Goal: Communication & Community: Answer question/provide support

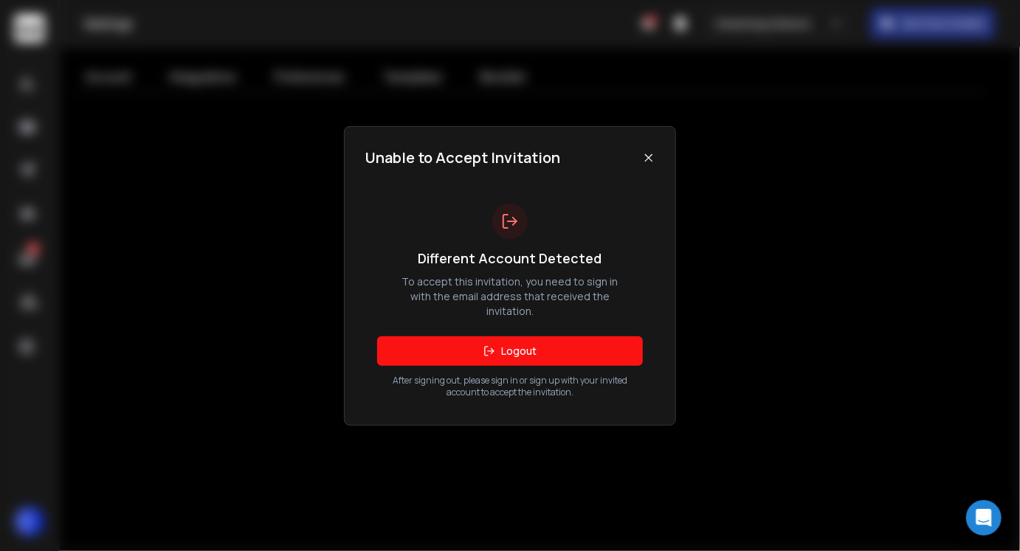
click at [651, 156] on icon at bounding box center [649, 158] width 12 height 12
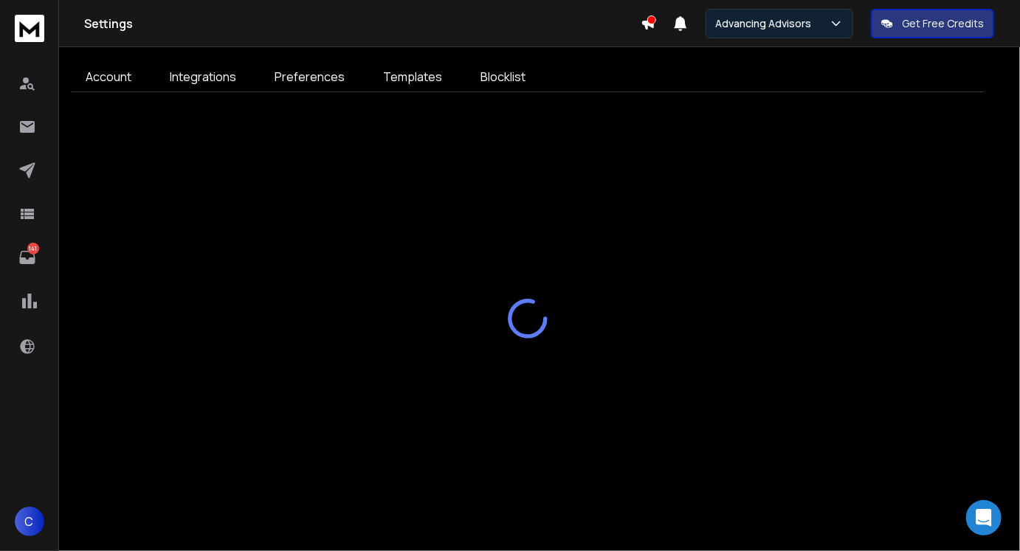
click at [838, 22] on icon "button" at bounding box center [835, 23] width 7 height 4
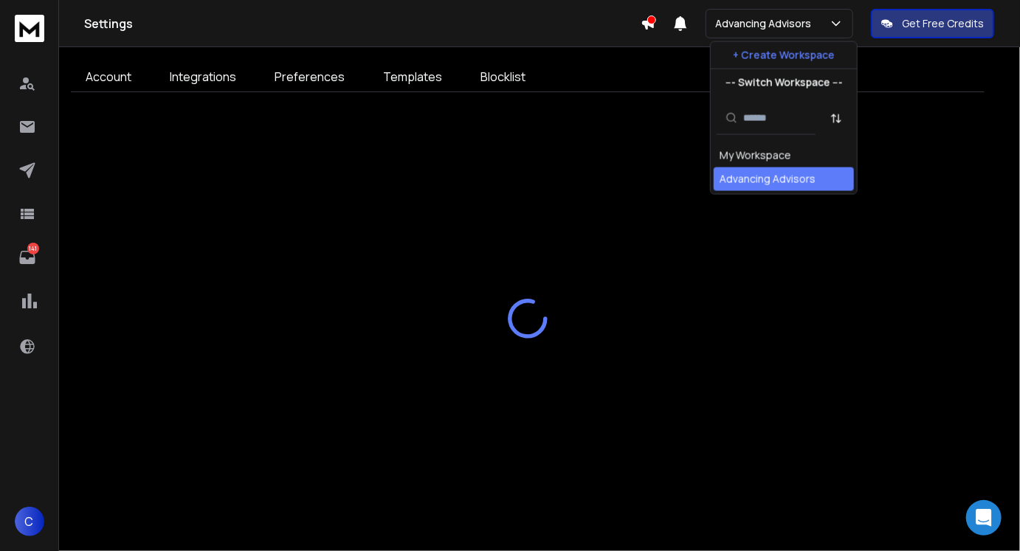
click at [565, 170] on div at bounding box center [528, 319] width 914 height 412
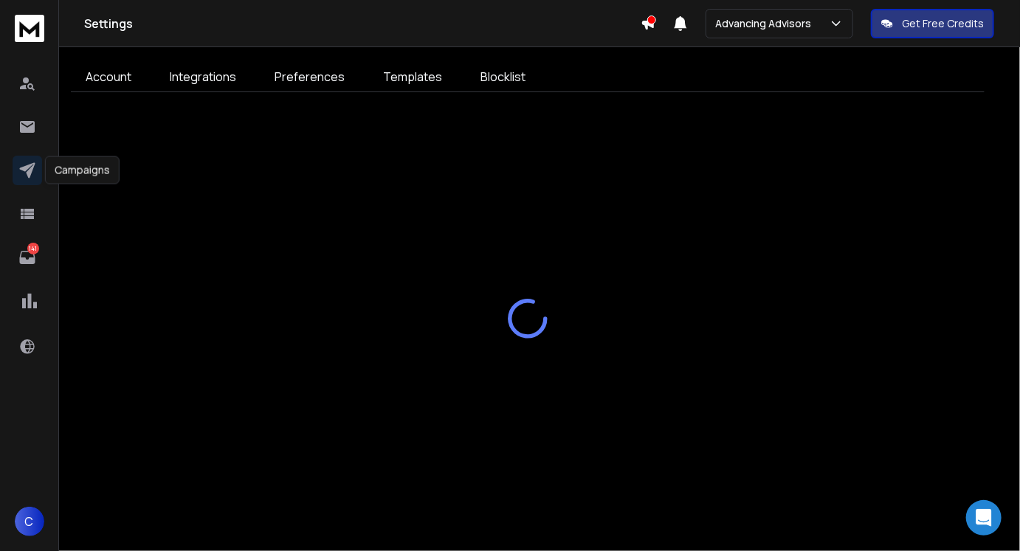
click at [30, 168] on icon at bounding box center [26, 169] width 15 height 15
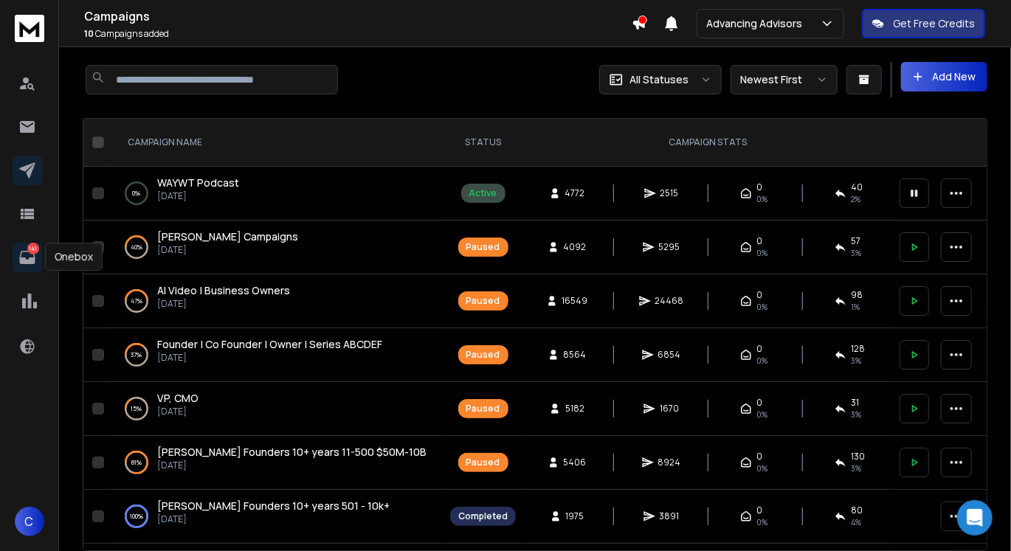
click at [26, 256] on icon at bounding box center [27, 258] width 18 height 18
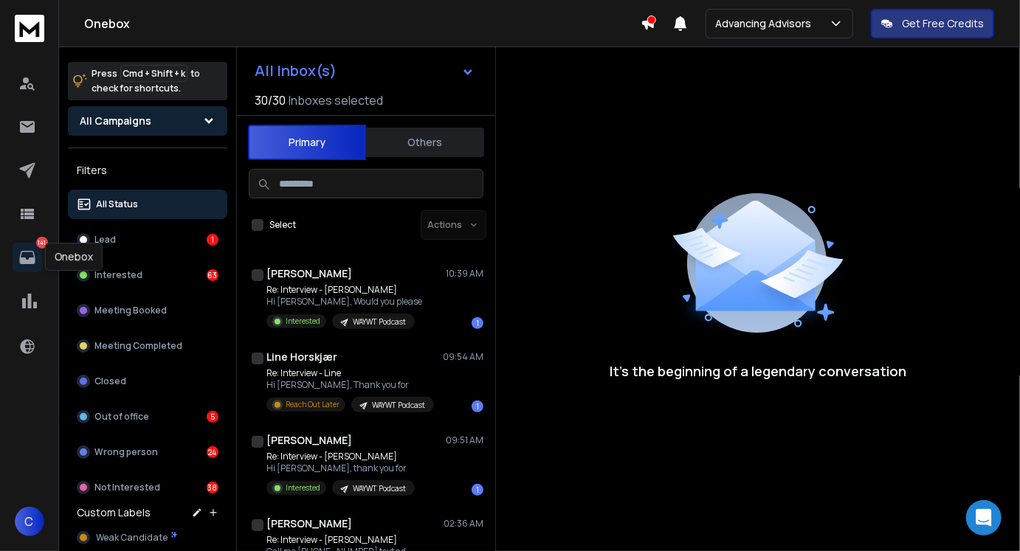
click at [160, 118] on button "All Campaigns" at bounding box center [147, 121] width 159 height 30
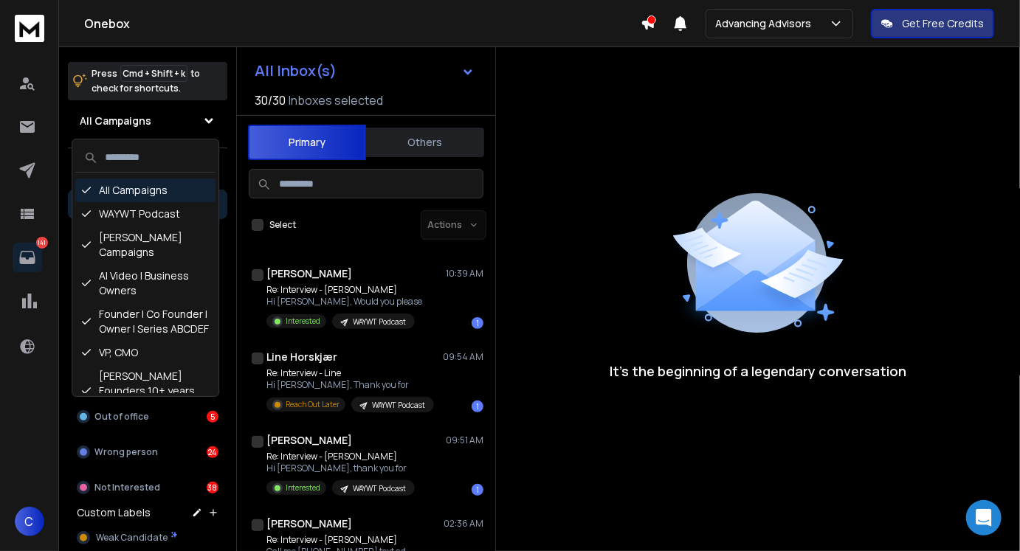
click at [133, 189] on div "All Campaigns" at bounding box center [145, 191] width 140 height 24
click at [132, 213] on div "WAYWT Podcast" at bounding box center [145, 214] width 140 height 24
click at [451, 16] on h1 "Onebox" at bounding box center [362, 24] width 556 height 18
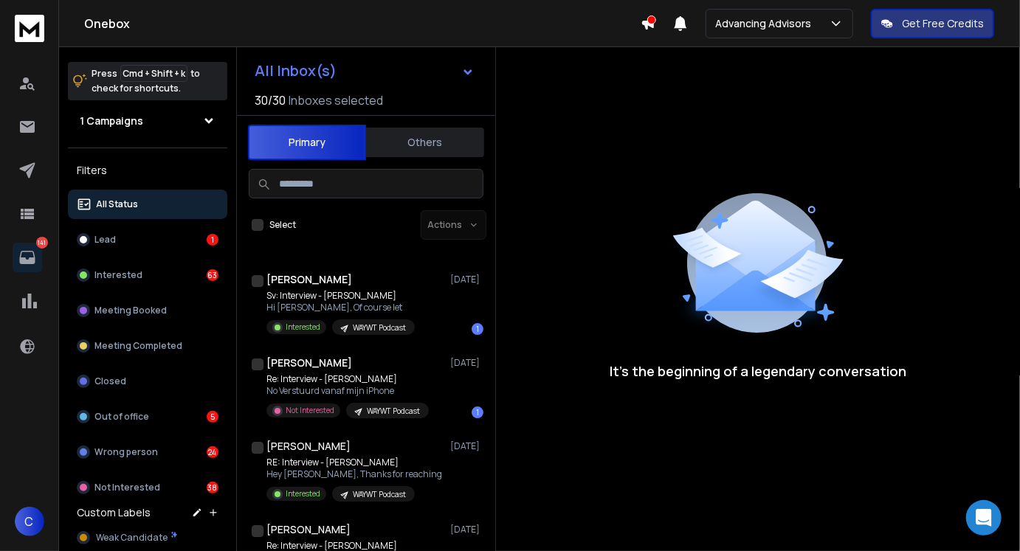
scroll to position [2289, 0]
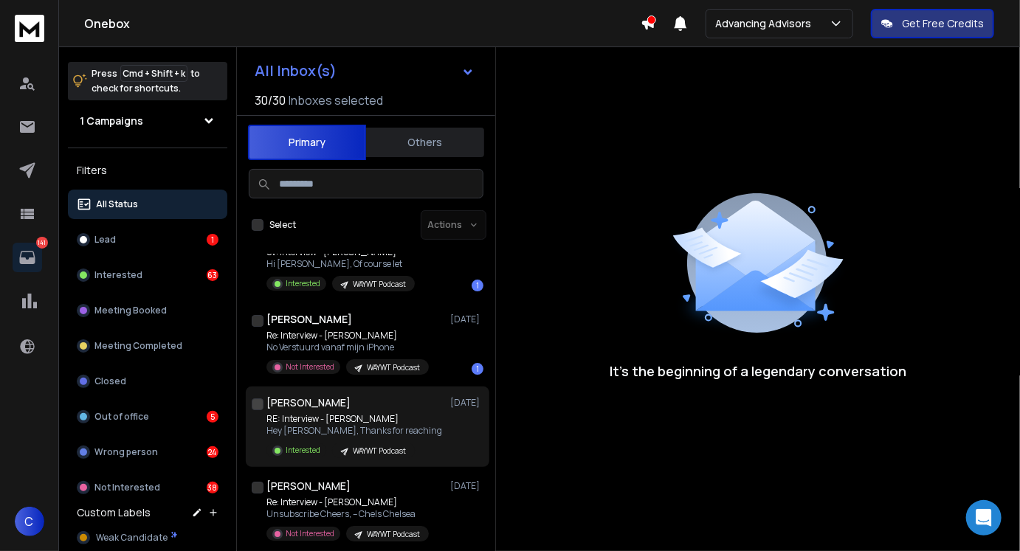
click at [325, 414] on p "RE: Interview - [PERSON_NAME]" at bounding box center [354, 419] width 176 height 12
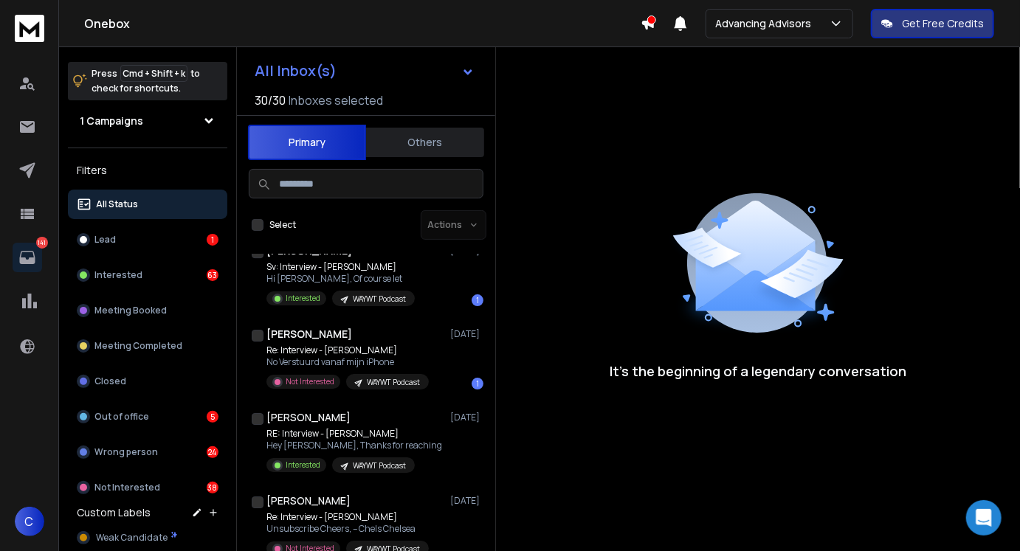
scroll to position [2274, 0]
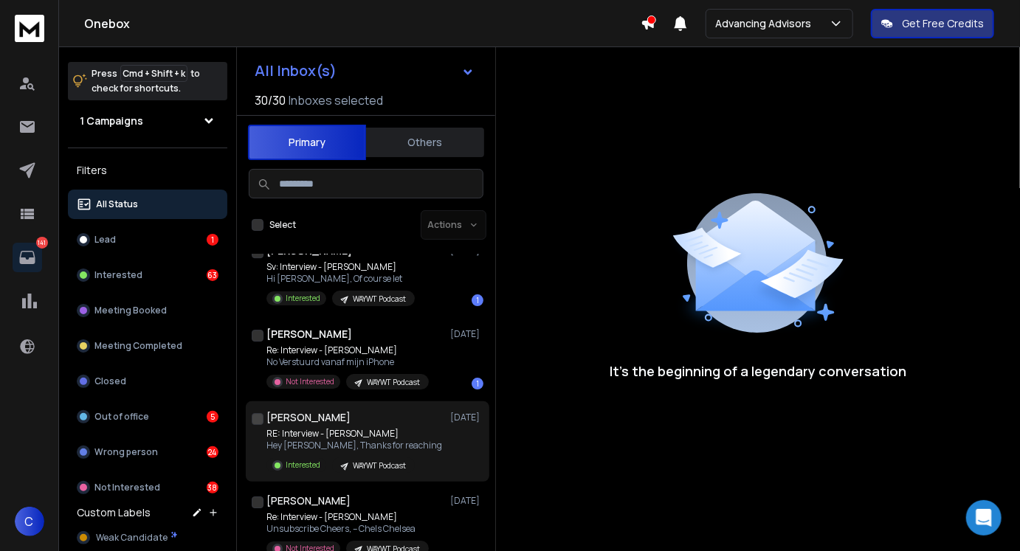
click at [339, 430] on p "RE: Interview - [PERSON_NAME]" at bounding box center [354, 434] width 176 height 12
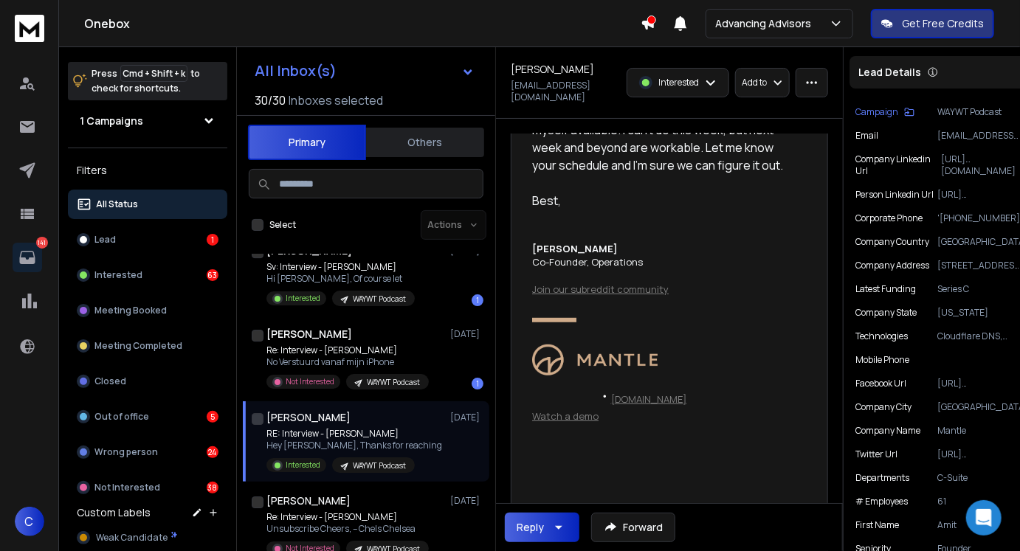
scroll to position [392, 0]
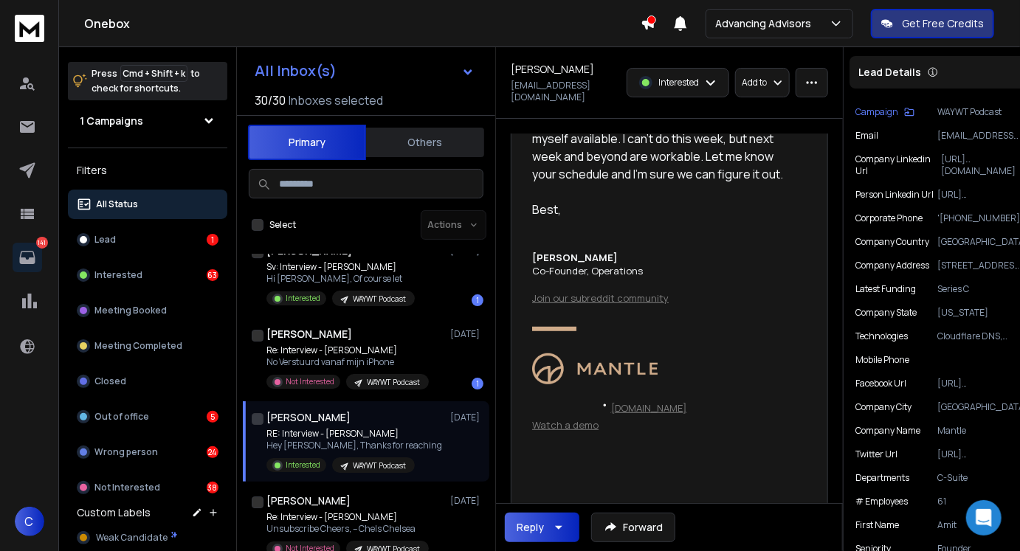
click at [635, 401] on link "[DOMAIN_NAME] ​ ​ ​ ​ ​ ​ ​ ​ ​ ​ ​ ​ ​" at bounding box center [649, 407] width 76 height 13
drag, startPoint x: 531, startPoint y: 214, endPoint x: 591, endPoint y: 215, distance: 59.8
click at [591, 251] on p "[PERSON_NAME] ​Co-Founder, Operations ​" at bounding box center [663, 271] width 263 height 41
copy strong "[PERSON_NAME]"
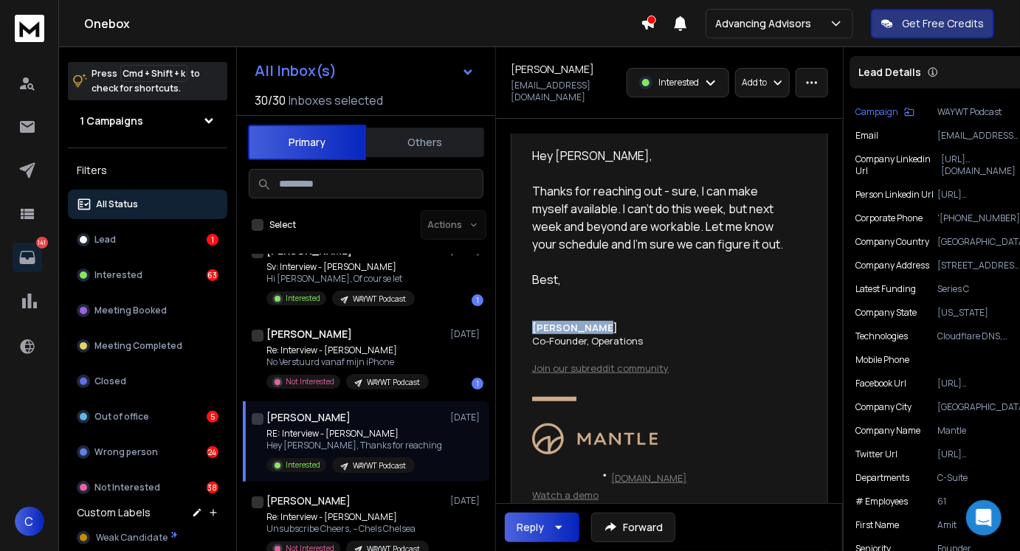
scroll to position [320, 0]
copy strong "[PERSON_NAME]"
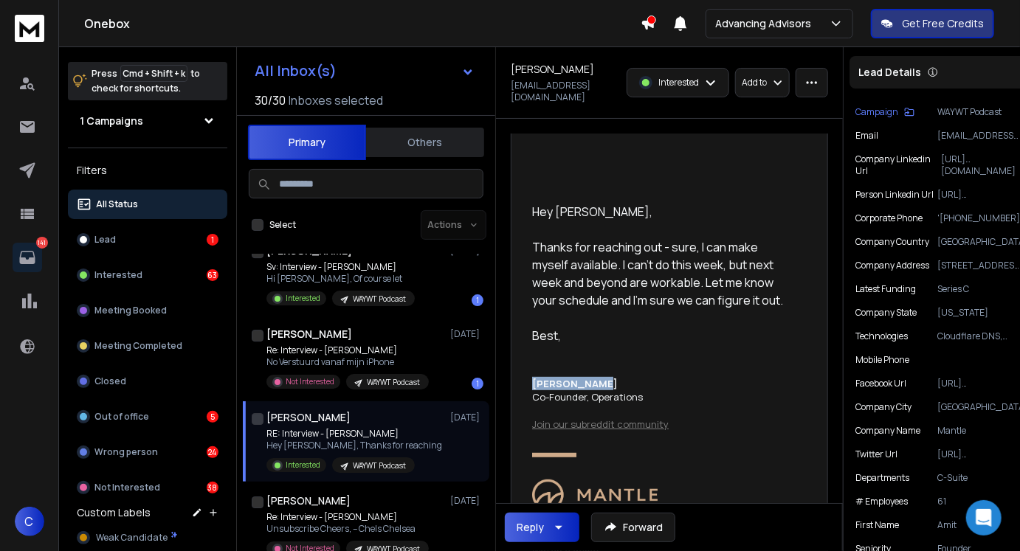
scroll to position [268, 0]
click at [529, 524] on div "Reply" at bounding box center [530, 527] width 27 height 15
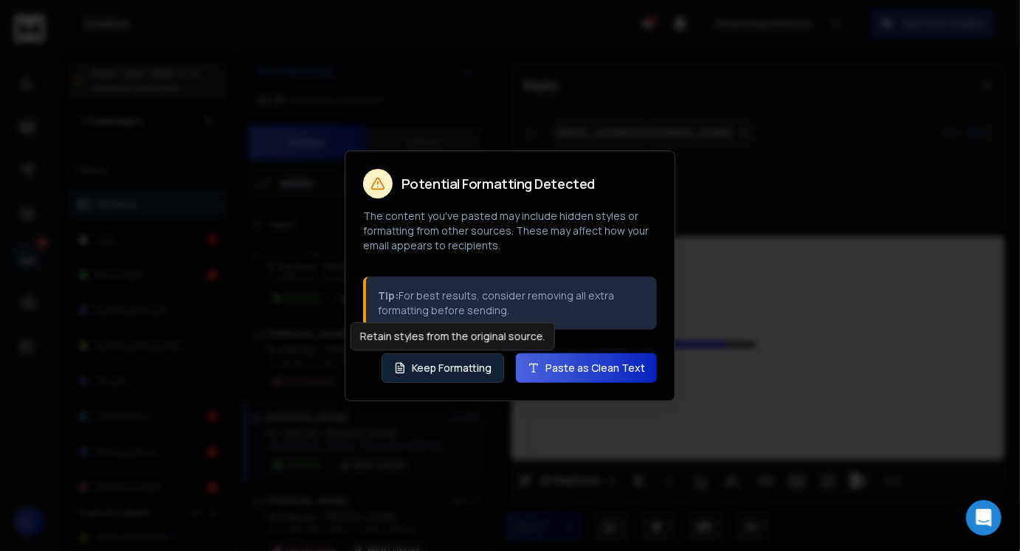
click at [459, 365] on button "Keep Formatting" at bounding box center [443, 368] width 123 height 30
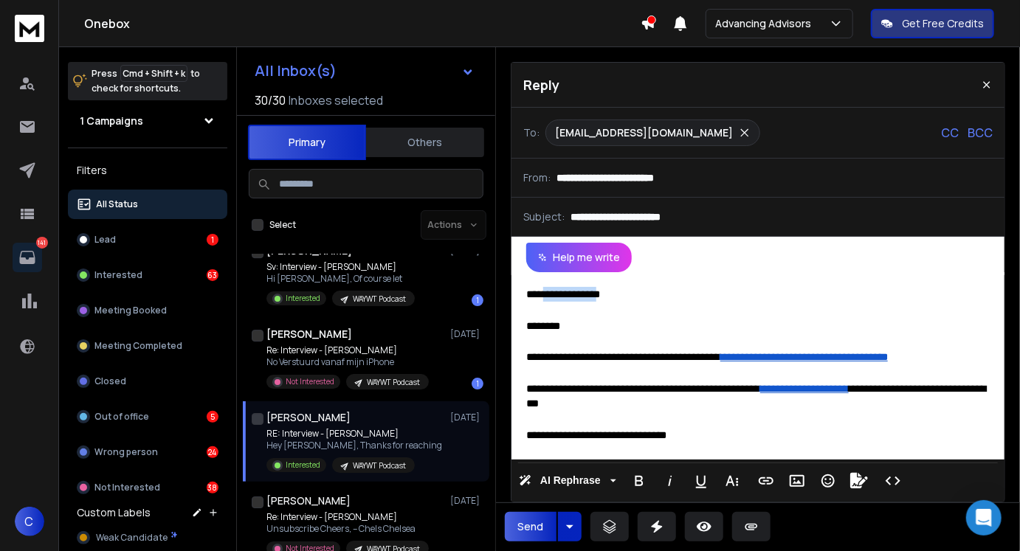
drag, startPoint x: 612, startPoint y: 297, endPoint x: 548, endPoint y: 294, distance: 64.2
click at [548, 294] on span "**********" at bounding box center [563, 294] width 74 height 10
click at [524, 524] on button "Send" at bounding box center [531, 527] width 52 height 30
click at [522, 530] on button "Send" at bounding box center [531, 527] width 52 height 30
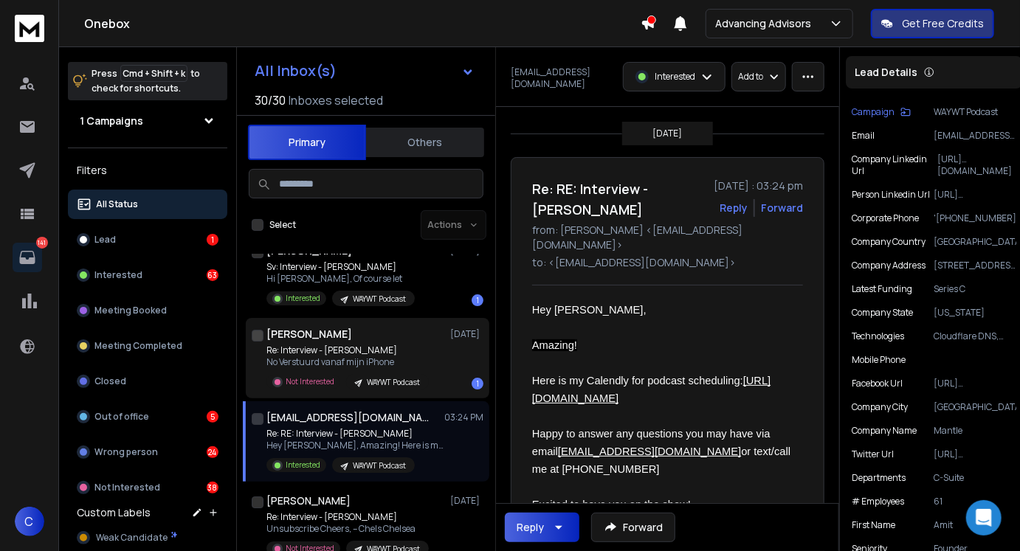
click at [351, 357] on p "No Verstuurd vanaf mijn iPhone" at bounding box center [347, 362] width 162 height 12
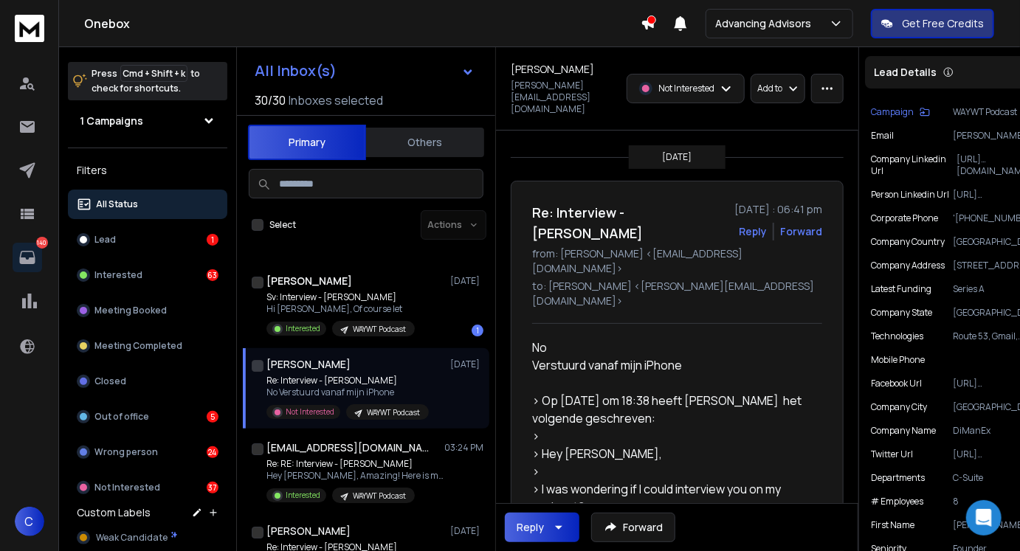
scroll to position [2223, 0]
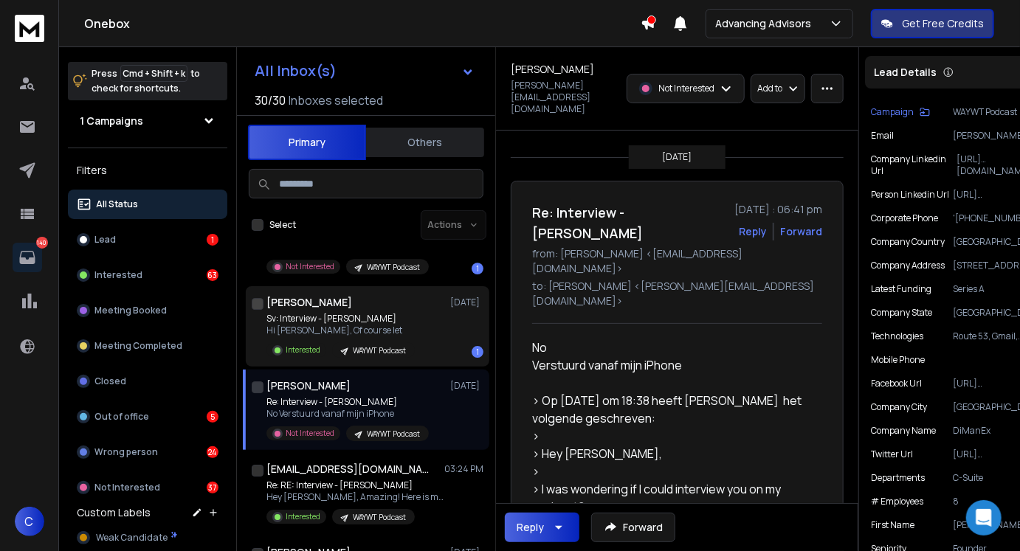
click at [330, 319] on p "Sv: Interview - [PERSON_NAME]" at bounding box center [340, 319] width 148 height 12
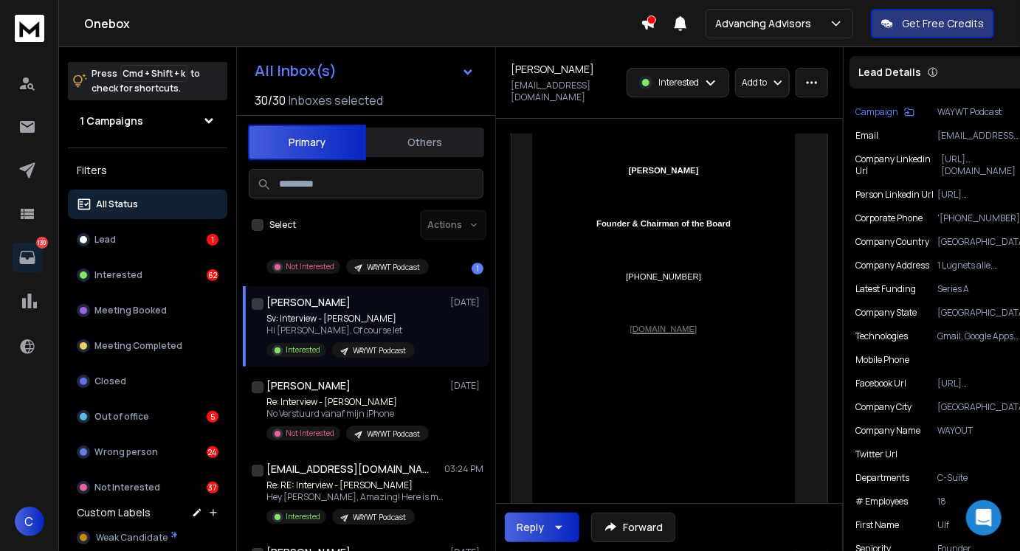
scroll to position [1094, 0]
click at [672, 332] on link "[DOMAIN_NAME]" at bounding box center [663, 327] width 67 height 9
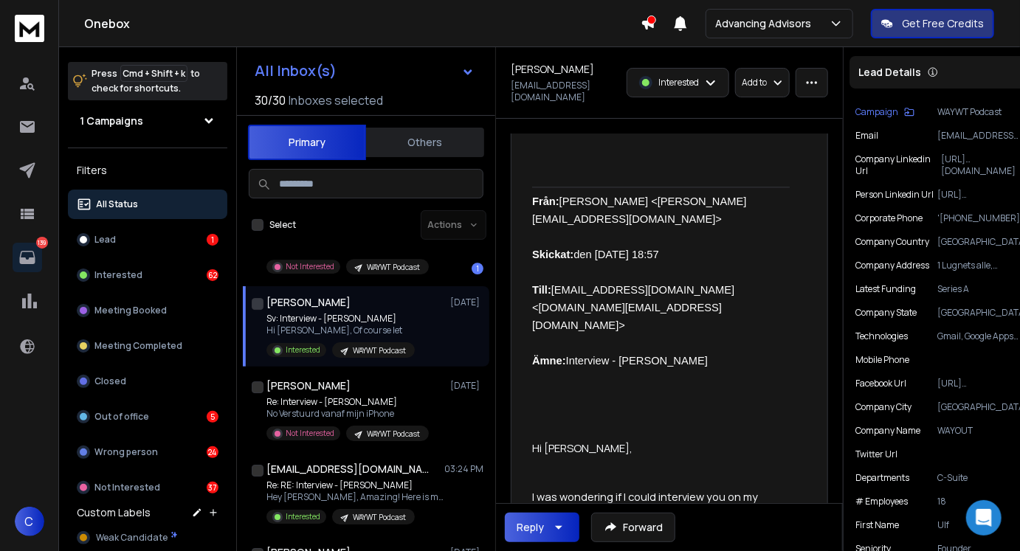
scroll to position [1653, 0]
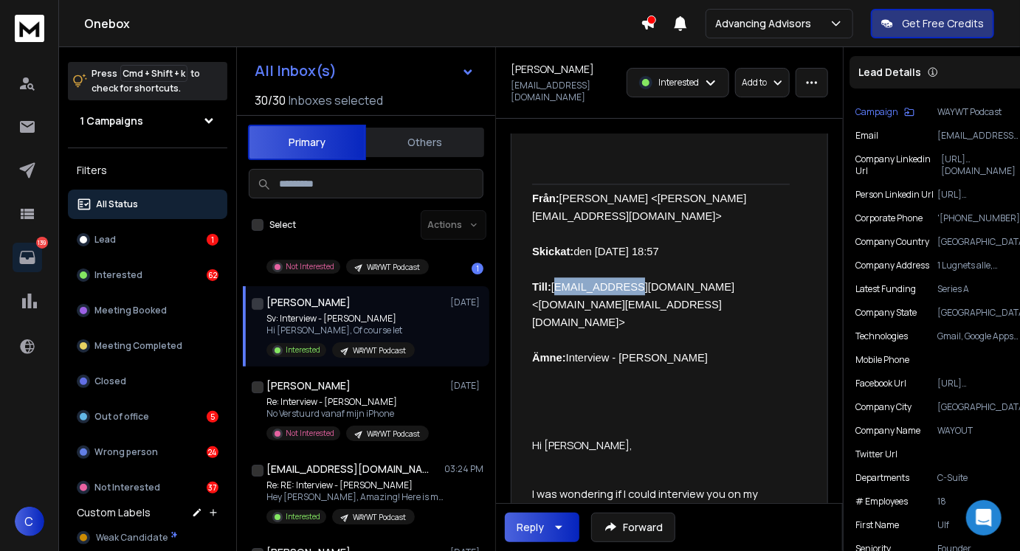
drag, startPoint x: 554, startPoint y: 280, endPoint x: 615, endPoint y: 281, distance: 60.5
click at [615, 281] on font "[PERSON_NAME]: [PERSON_NAME] <[PERSON_NAME][EMAIL_ADDRESS][DOMAIN_NAME]> Skicka…" at bounding box center [639, 278] width 214 height 171
copy font "ulf.stenerhag"
drag, startPoint x: 629, startPoint y: 278, endPoint x: 699, endPoint y: 283, distance: 70.2
click at [699, 283] on font "[PERSON_NAME]: [PERSON_NAME] <[PERSON_NAME][EMAIL_ADDRESS][DOMAIN_NAME]> Skicka…" at bounding box center [639, 278] width 214 height 171
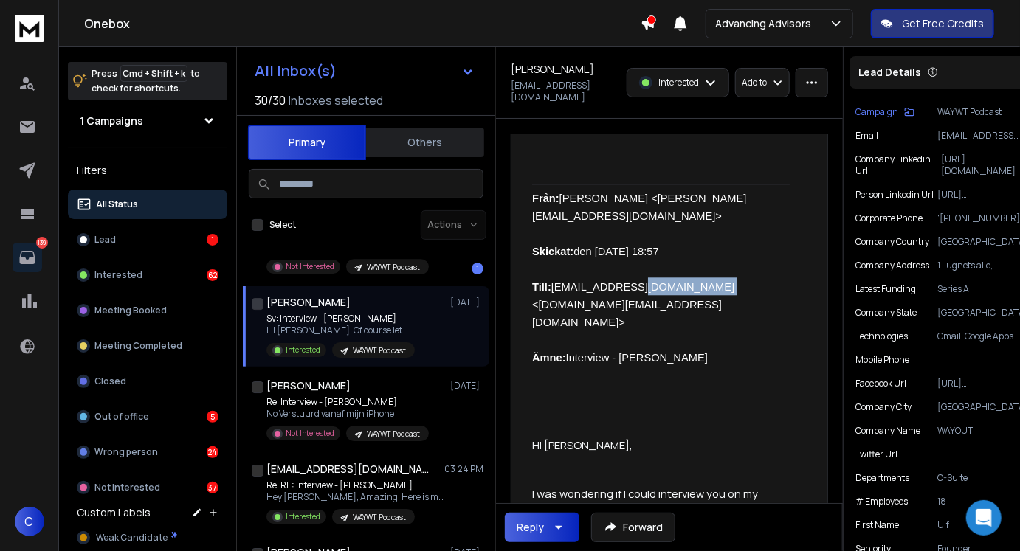
copy font "[DOMAIN_NAME]"
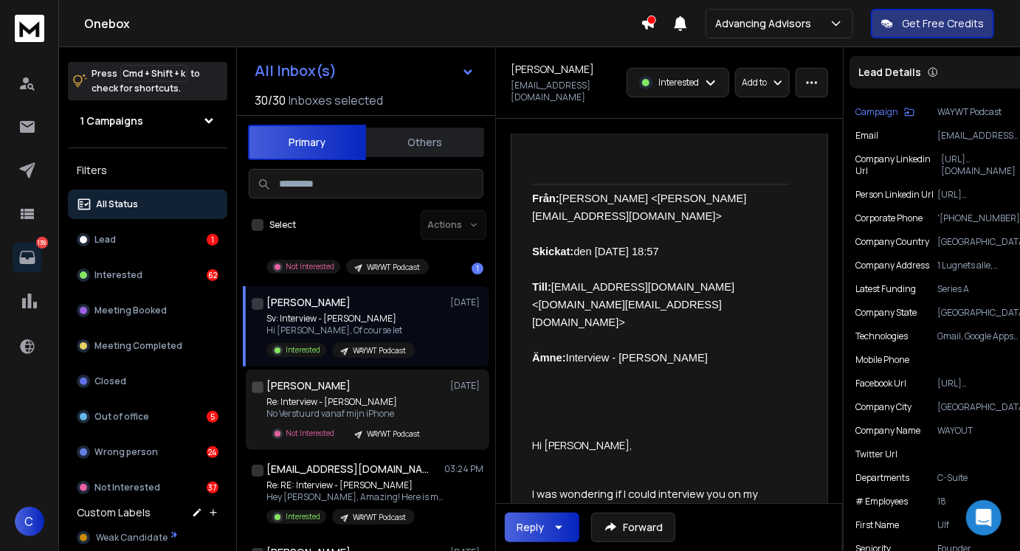
click at [369, 411] on p "No Verstuurd vanaf mijn iPhone" at bounding box center [347, 414] width 162 height 12
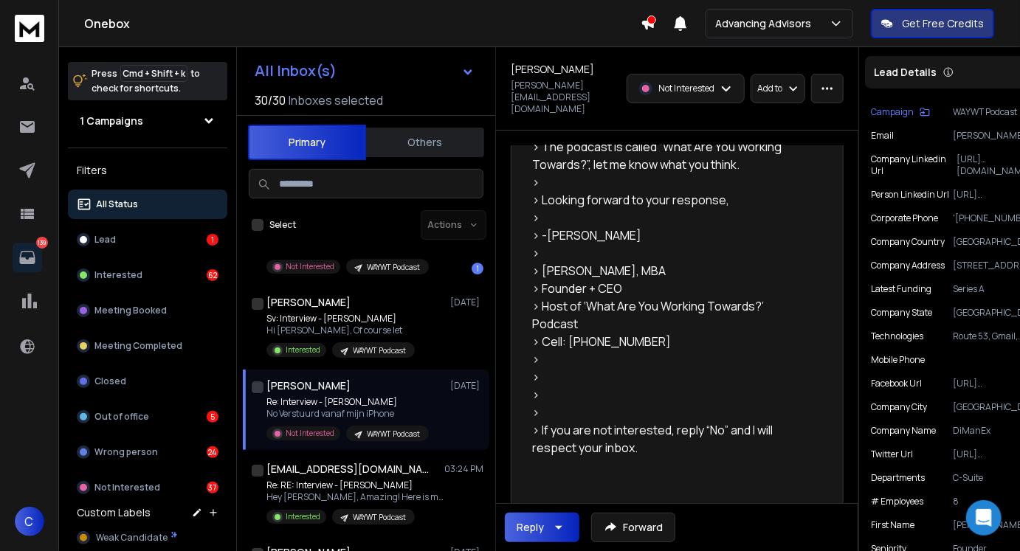
scroll to position [502, 0]
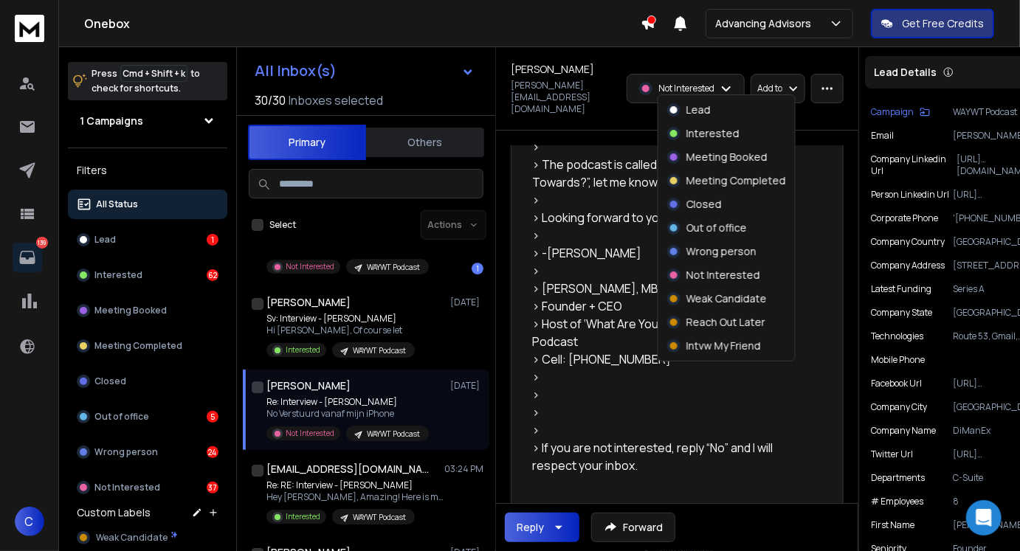
click at [732, 83] on icon at bounding box center [726, 89] width 12 height 12
click at [613, 293] on div "No Verstuurd vanaf mijn iPhone > Op [DATE] om 18:38 heeft [PERSON_NAME] het vol…" at bounding box center [677, 170] width 290 height 667
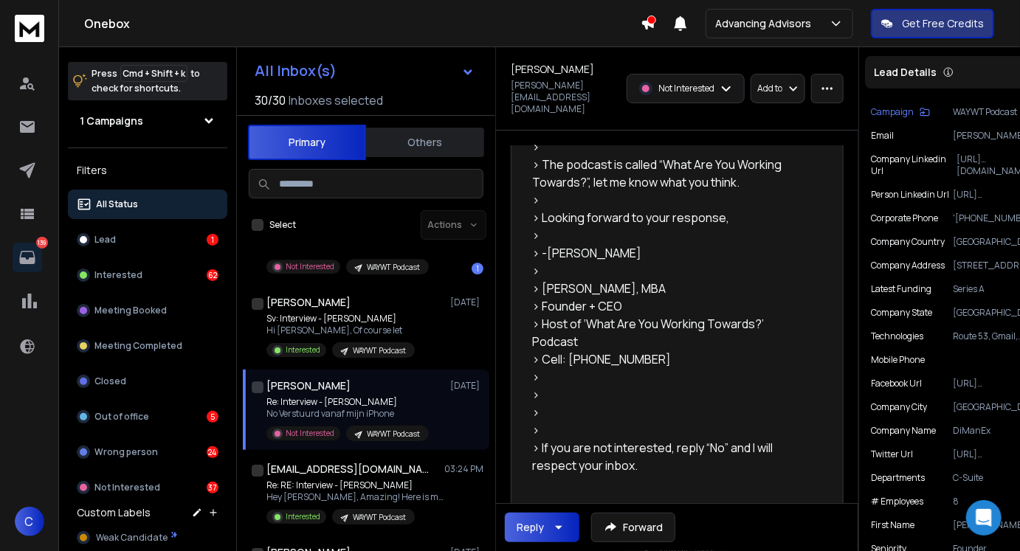
click at [782, 83] on p "Add to" at bounding box center [769, 89] width 25 height 12
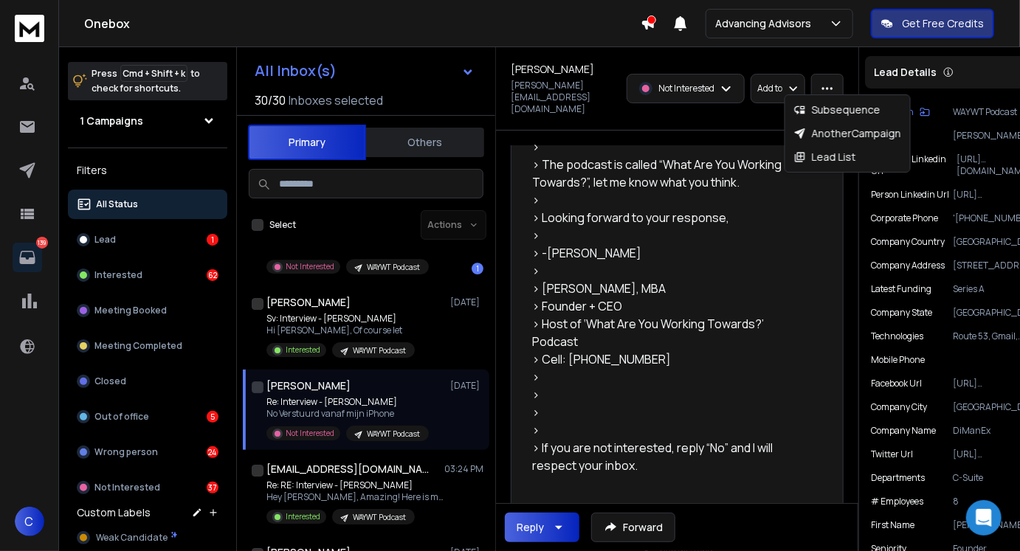
click at [782, 83] on p "Add to" at bounding box center [769, 89] width 25 height 12
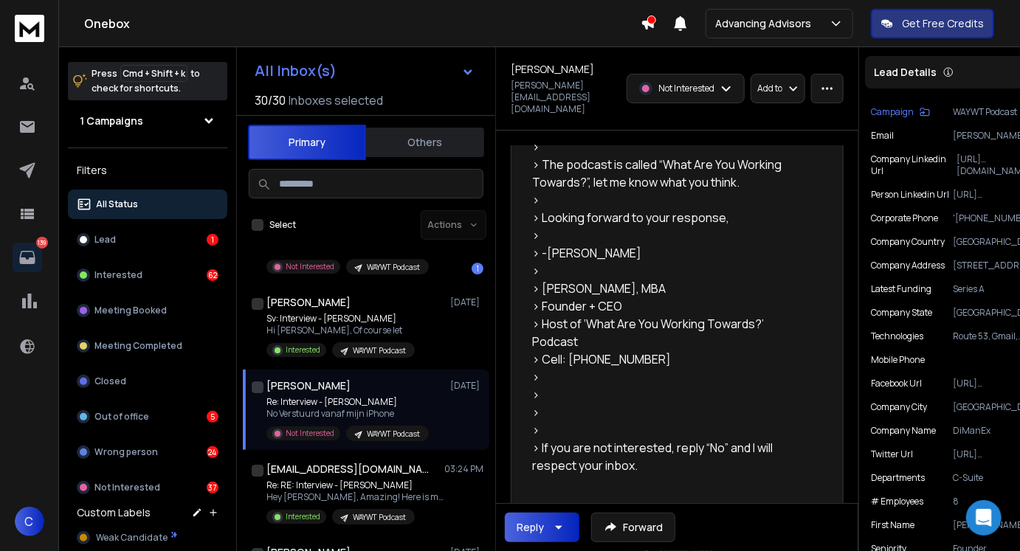
click at [844, 76] on button "button" at bounding box center [827, 89] width 32 height 30
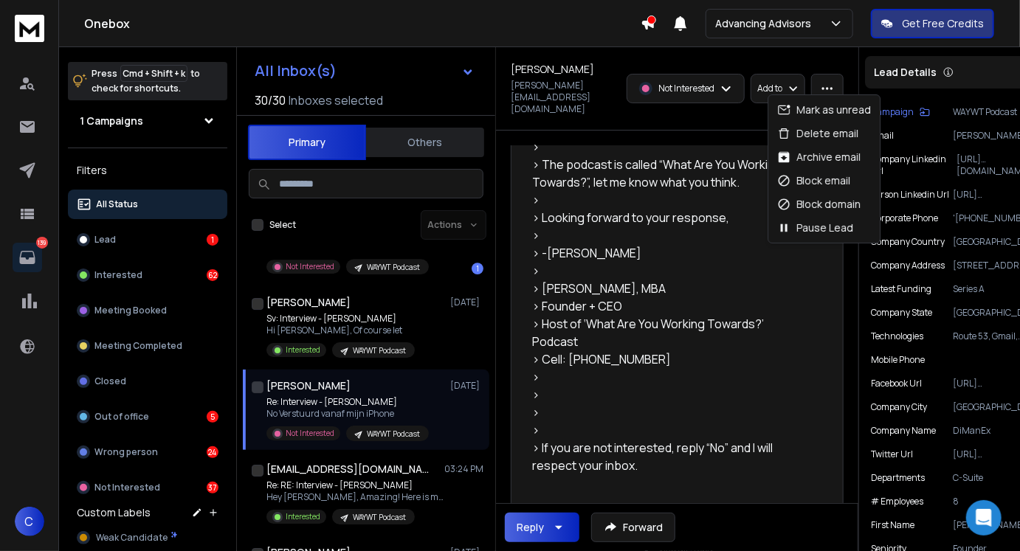
click at [671, 231] on div "No Verstuurd vanaf mijn iPhone > Op [DATE] om 18:38 heeft [PERSON_NAME] het vol…" at bounding box center [677, 170] width 290 height 667
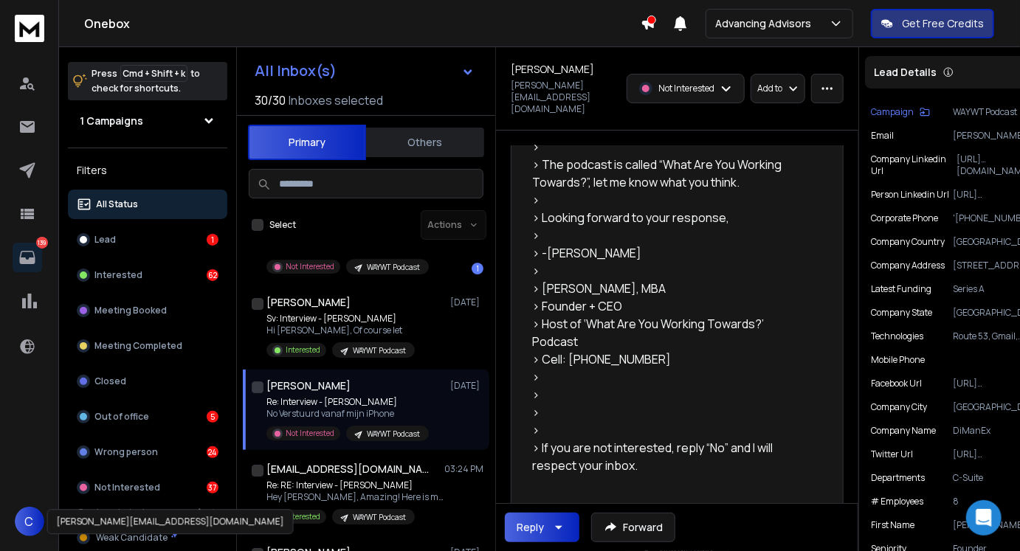
click at [31, 529] on span "C" at bounding box center [30, 522] width 30 height 30
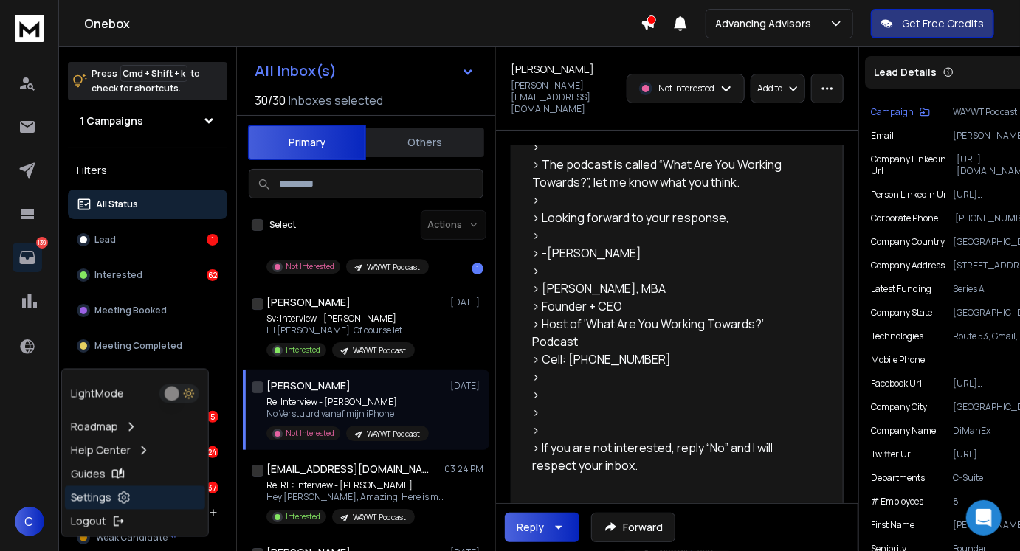
click at [92, 497] on p "Settings" at bounding box center [91, 498] width 41 height 15
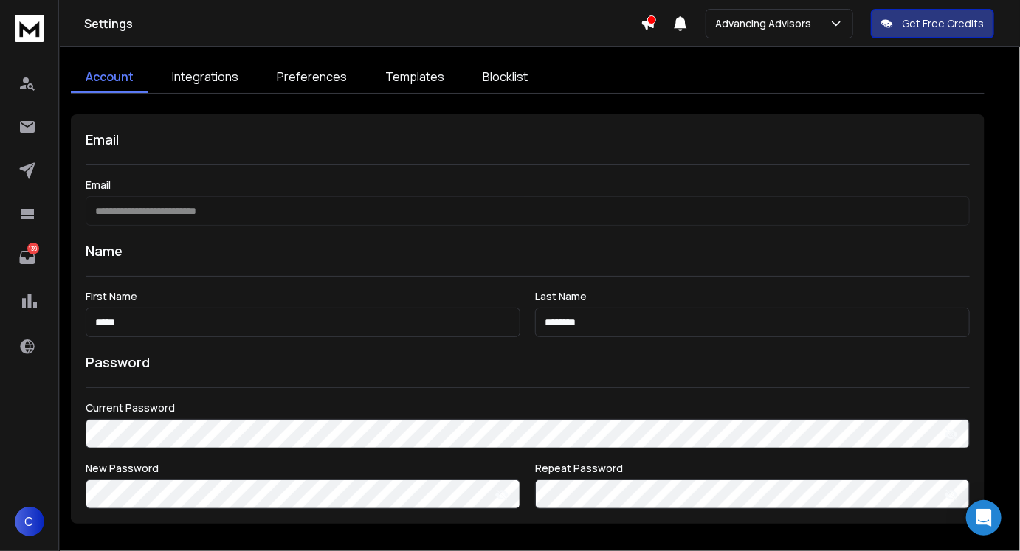
click at [213, 72] on link "Integrations" at bounding box center [205, 77] width 96 height 31
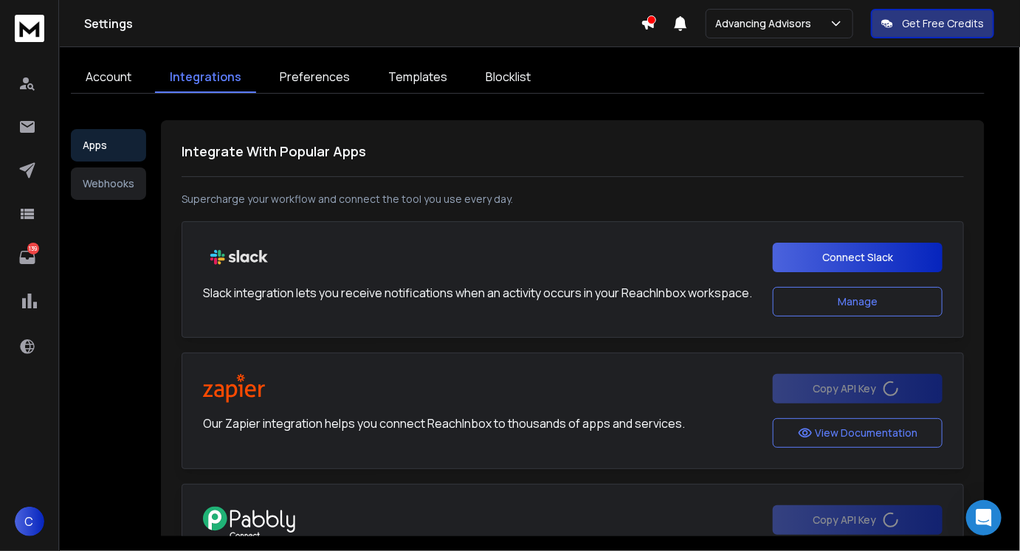
click at [300, 80] on link "Preferences" at bounding box center [315, 77] width 100 height 31
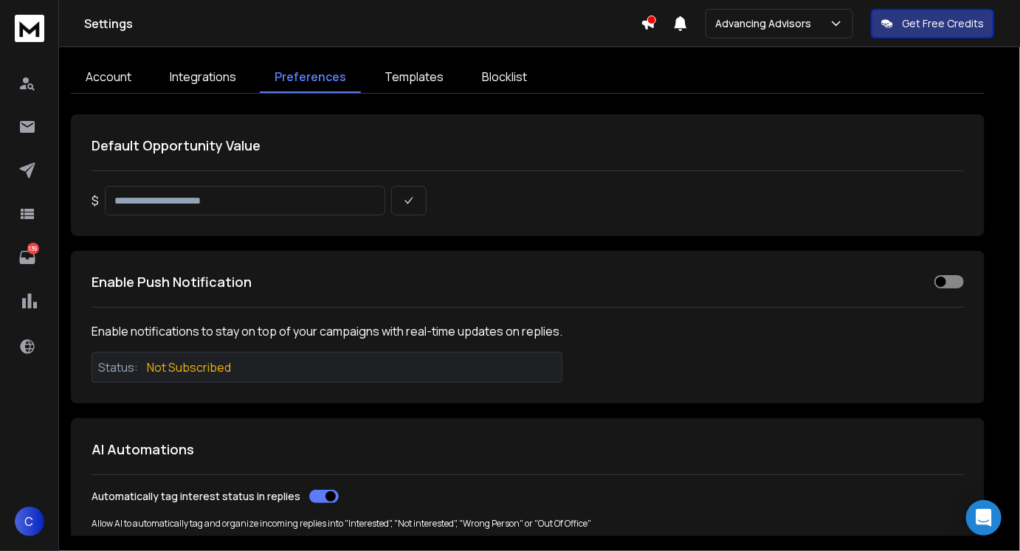
click at [410, 75] on link "Templates" at bounding box center [414, 77] width 89 height 31
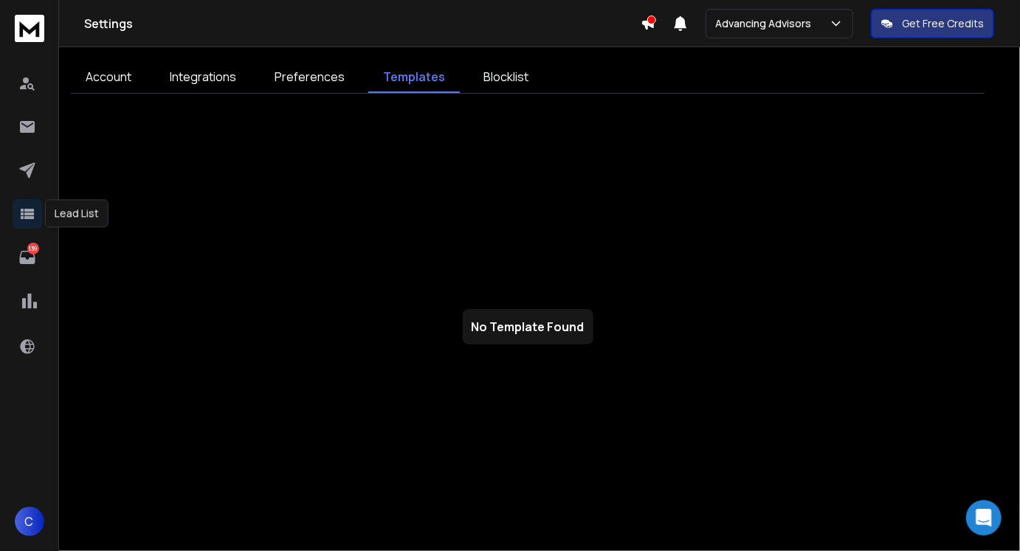
click at [24, 215] on icon at bounding box center [27, 214] width 13 height 10
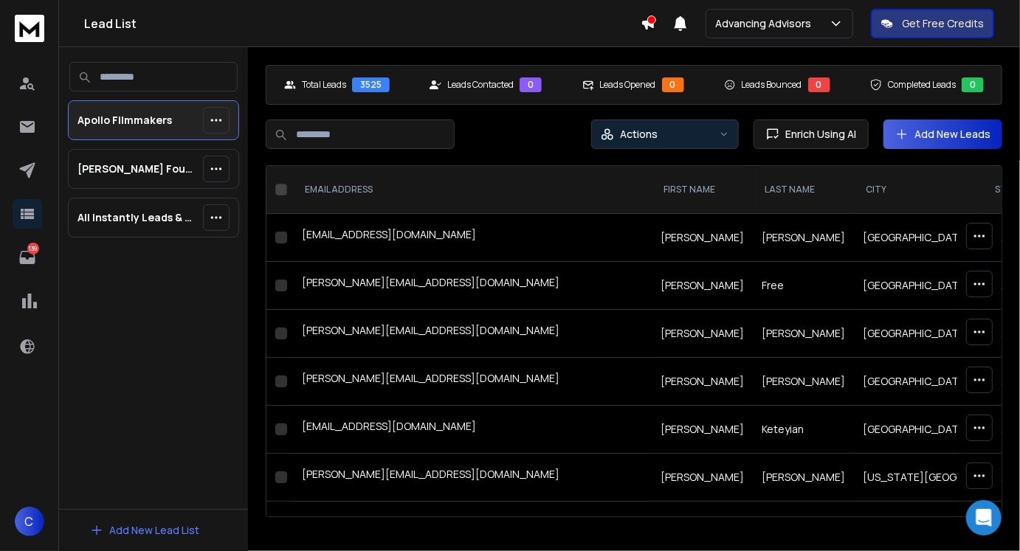
click at [680, 132] on div "Actions" at bounding box center [657, 134] width 112 height 15
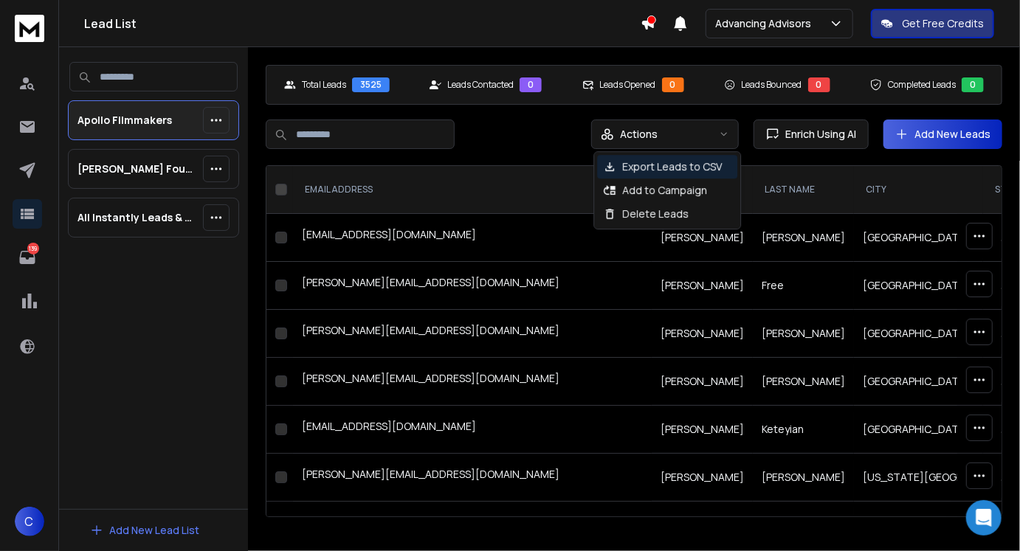
click at [534, 138] on div "Actions Enrich Using AI Add New Leads" at bounding box center [634, 135] width 737 height 30
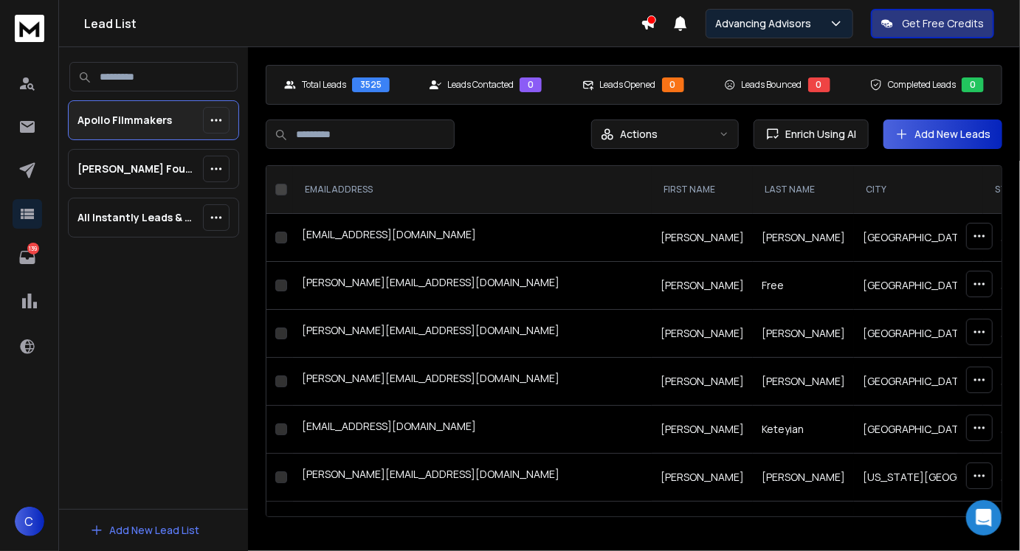
click at [827, 15] on button "Advancing Advisors" at bounding box center [780, 24] width 148 height 30
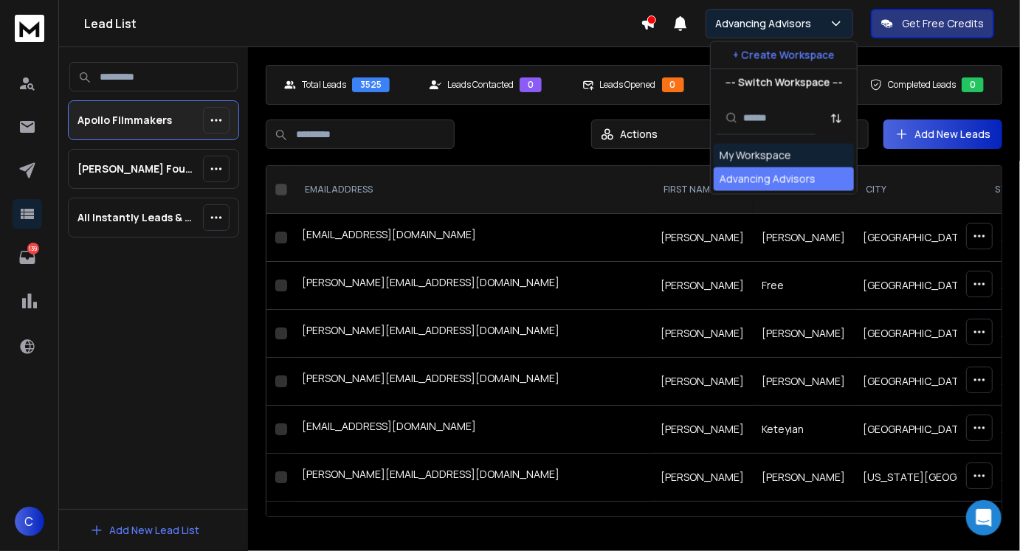
click at [827, 15] on button "Advancing Advisors" at bounding box center [780, 24] width 148 height 30
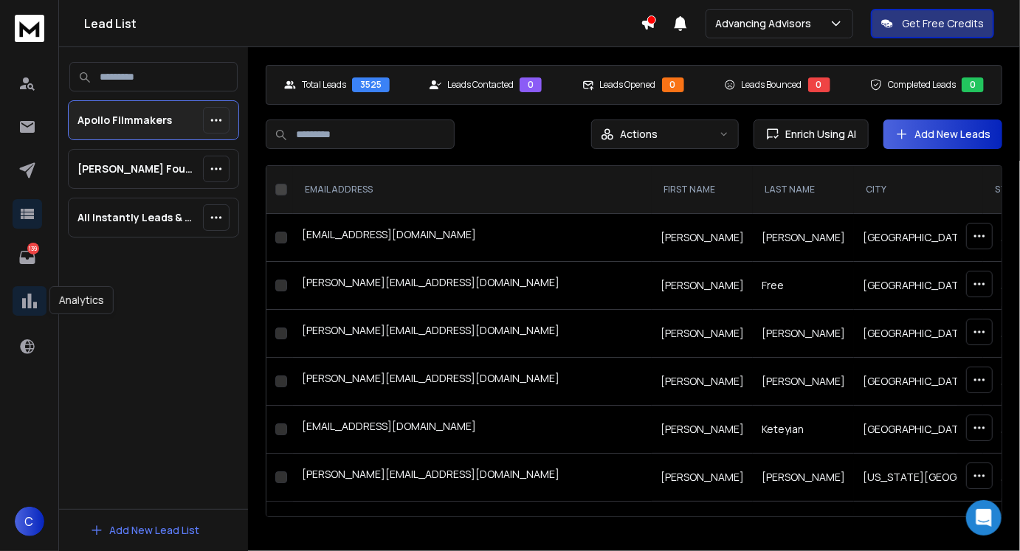
click at [24, 296] on icon at bounding box center [29, 301] width 22 height 22
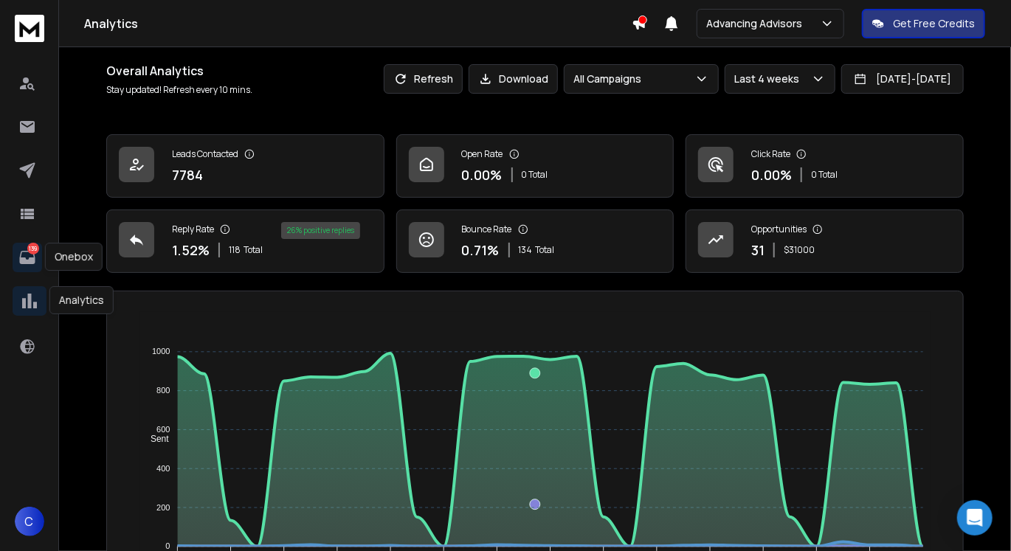
click at [18, 261] on icon at bounding box center [27, 258] width 18 height 18
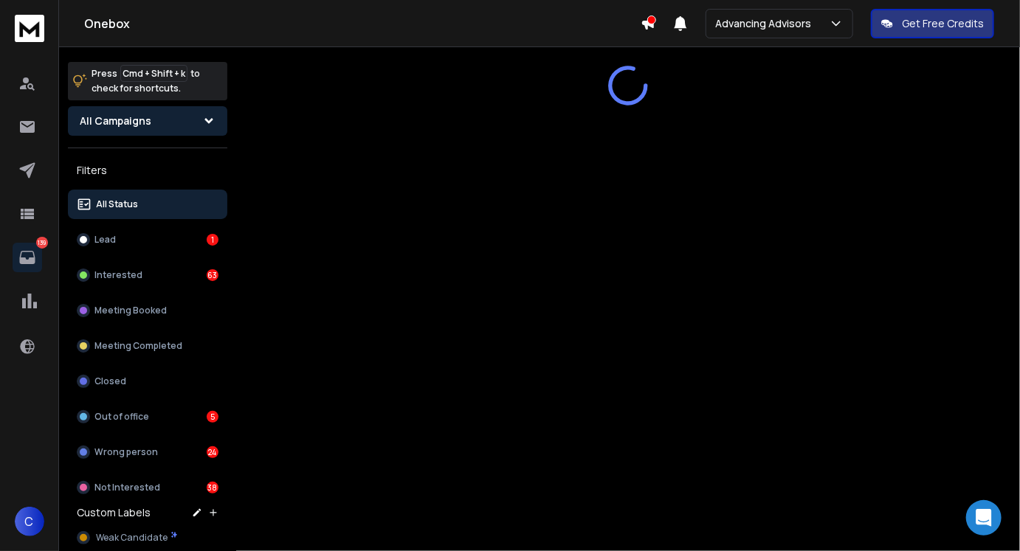
click at [148, 117] on h1 "All Campaigns" at bounding box center [116, 121] width 72 height 15
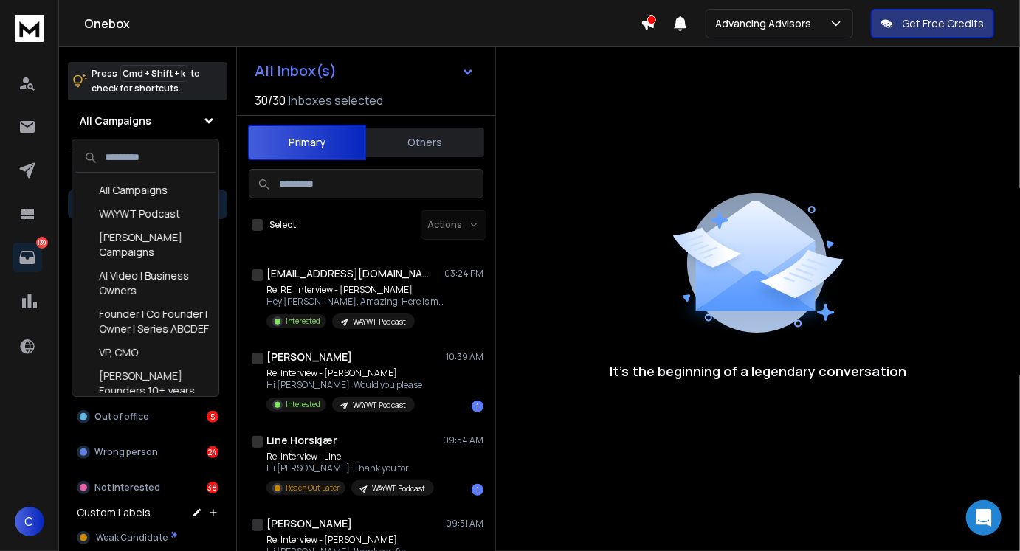
click at [139, 213] on div "WAYWT Podcast" at bounding box center [145, 214] width 140 height 24
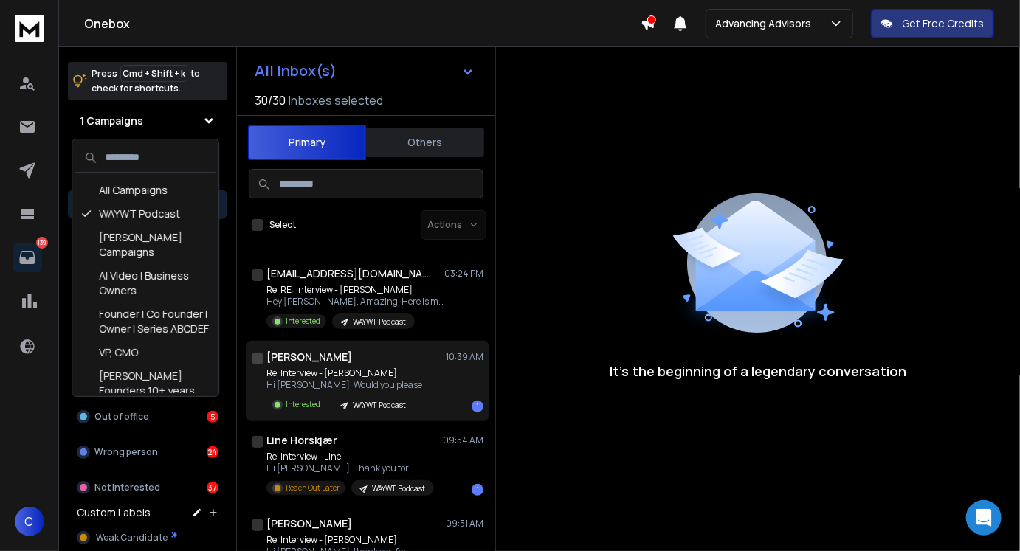
click at [375, 367] on div "[PERSON_NAME] 10:39 AM Re: Interview - [PERSON_NAME] Hi [PERSON_NAME], Would yo…" at bounding box center [374, 381] width 217 height 63
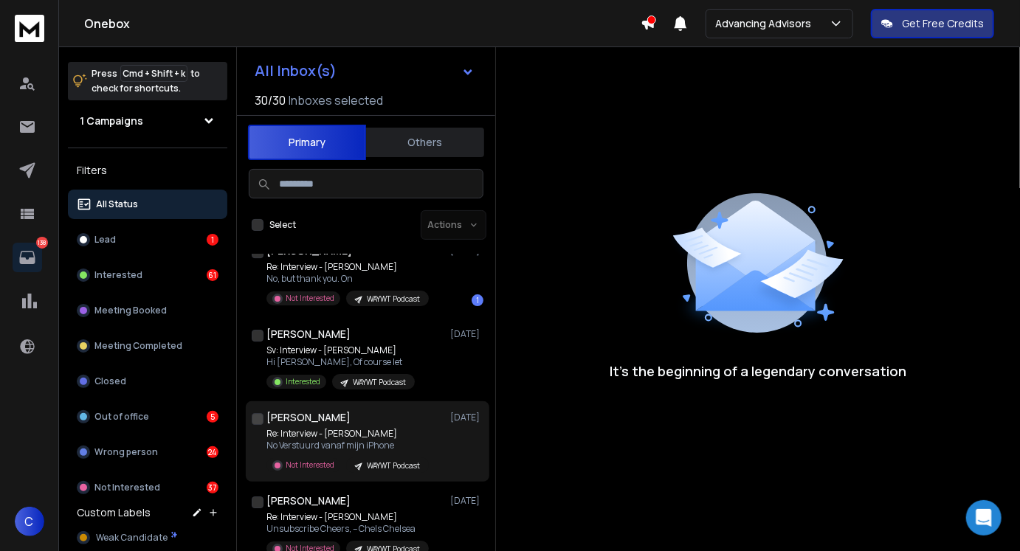
scroll to position [2274, 0]
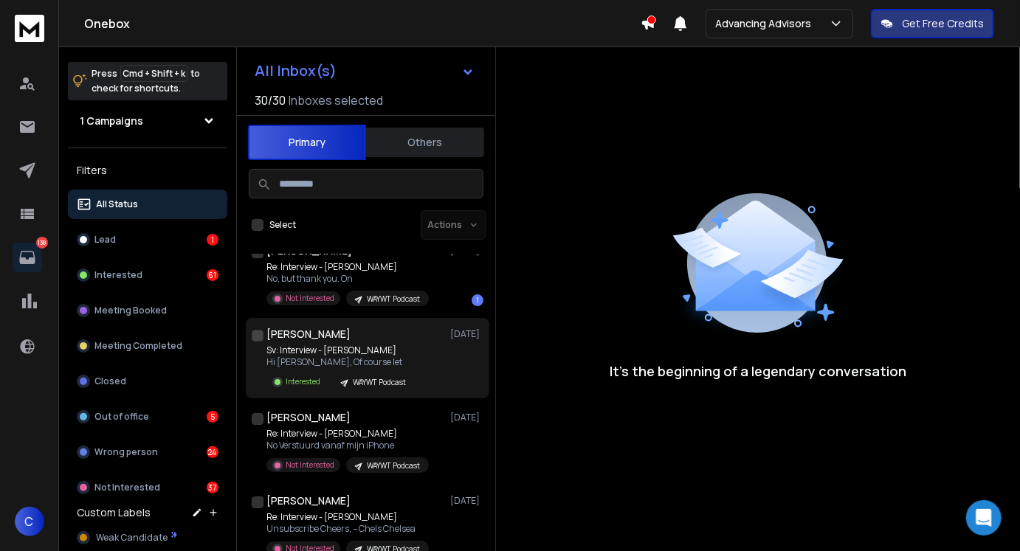
click at [325, 350] on p "Sv: Interview - [PERSON_NAME]" at bounding box center [340, 351] width 148 height 12
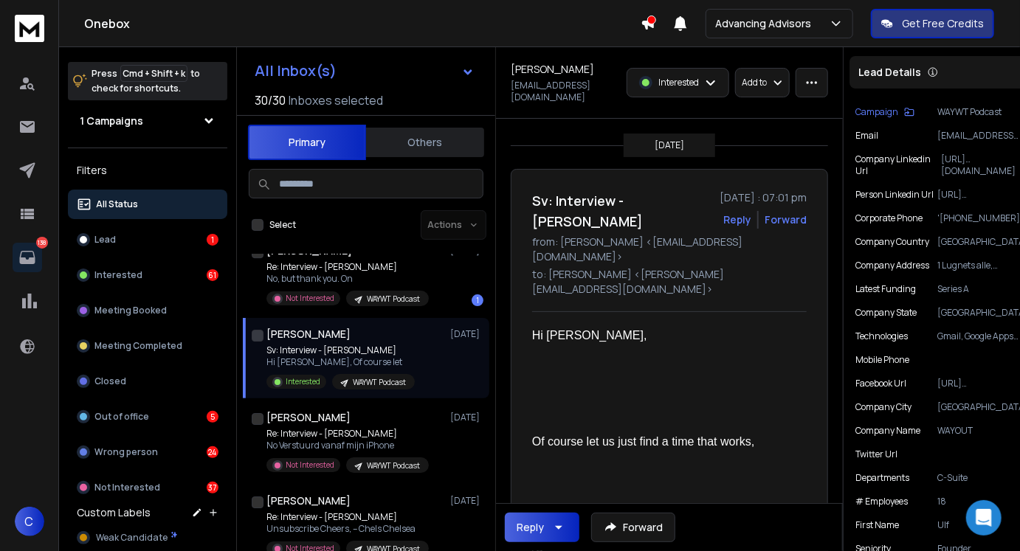
click at [530, 526] on div "Reply" at bounding box center [530, 527] width 27 height 15
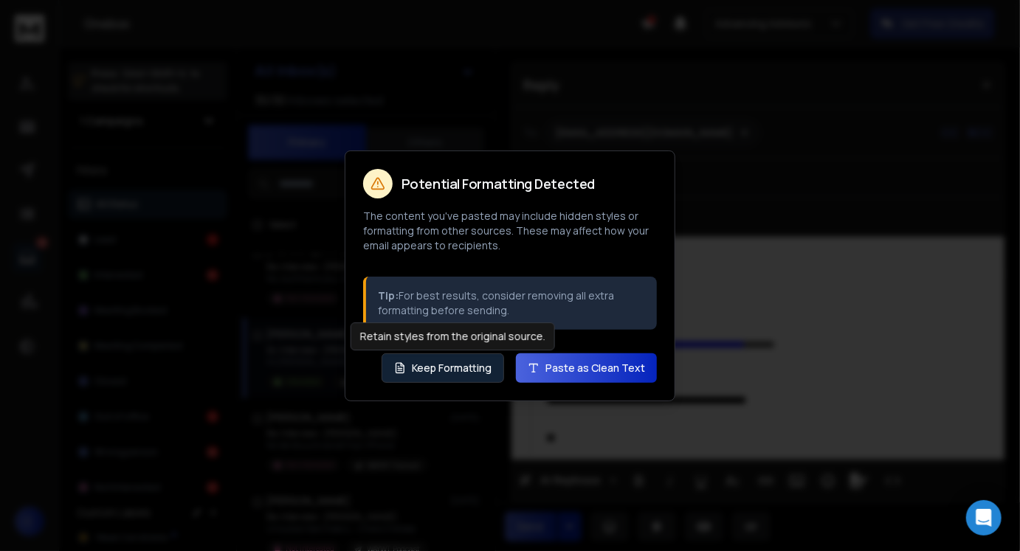
click at [435, 363] on button "Keep Formatting" at bounding box center [443, 368] width 123 height 30
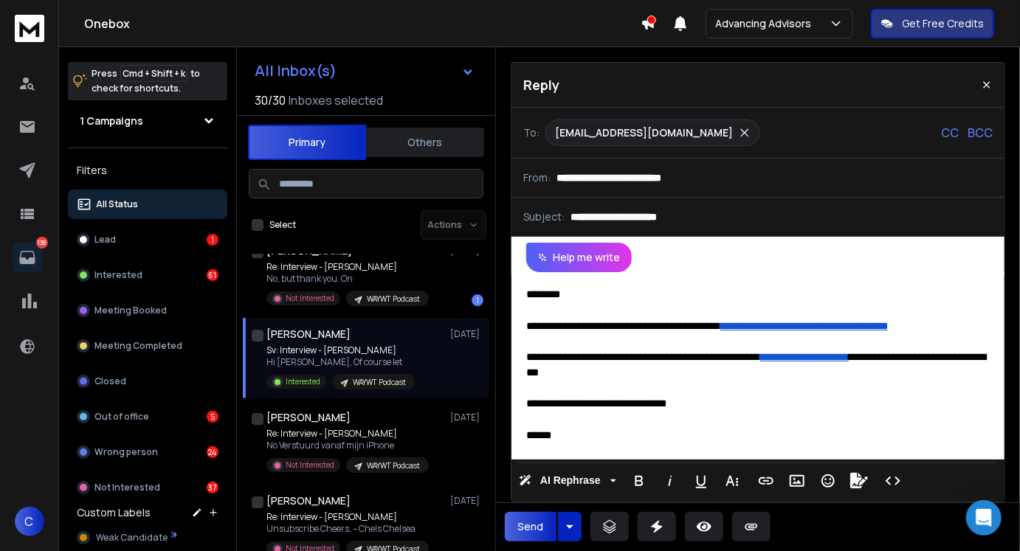
click at [527, 294] on span "********" at bounding box center [543, 294] width 34 height 10
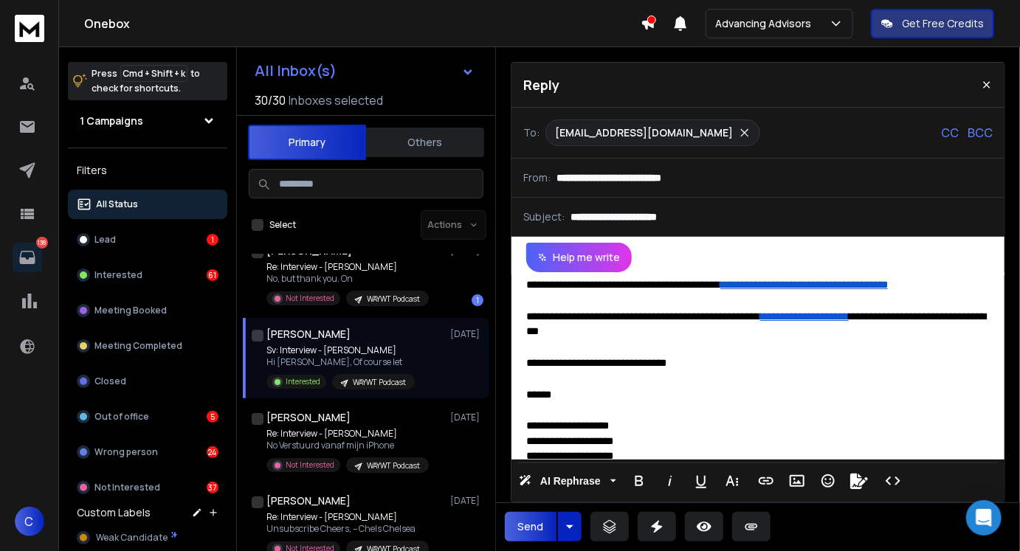
scroll to position [71, 0]
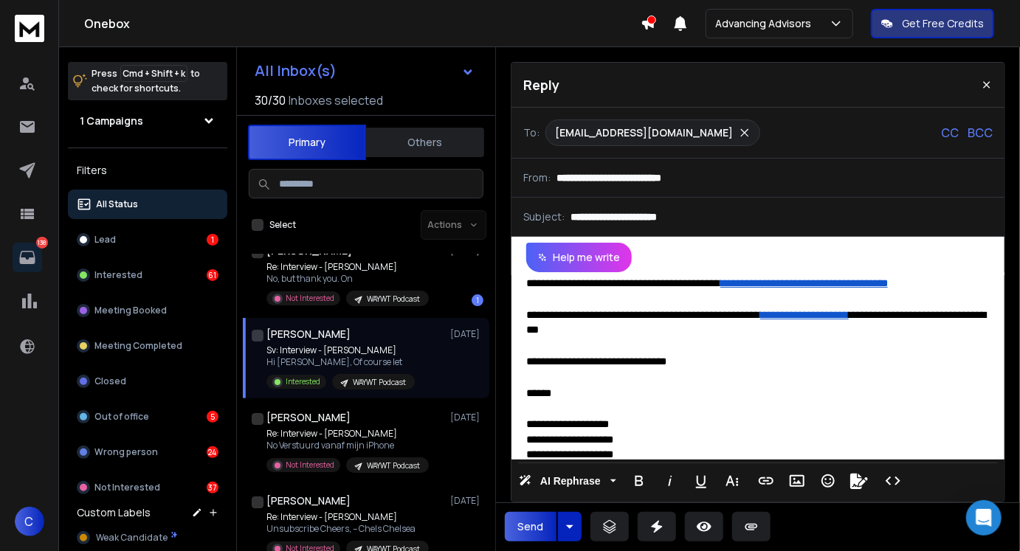
click at [554, 333] on span "**********" at bounding box center [756, 322] width 460 height 25
click at [577, 333] on span "**********" at bounding box center [756, 322] width 460 height 25
drag, startPoint x: 648, startPoint y: 333, endPoint x: 557, endPoint y: 331, distance: 90.8
click at [557, 331] on p "**********" at bounding box center [756, 323] width 460 height 30
click at [644, 284] on span "**********" at bounding box center [623, 283] width 194 height 10
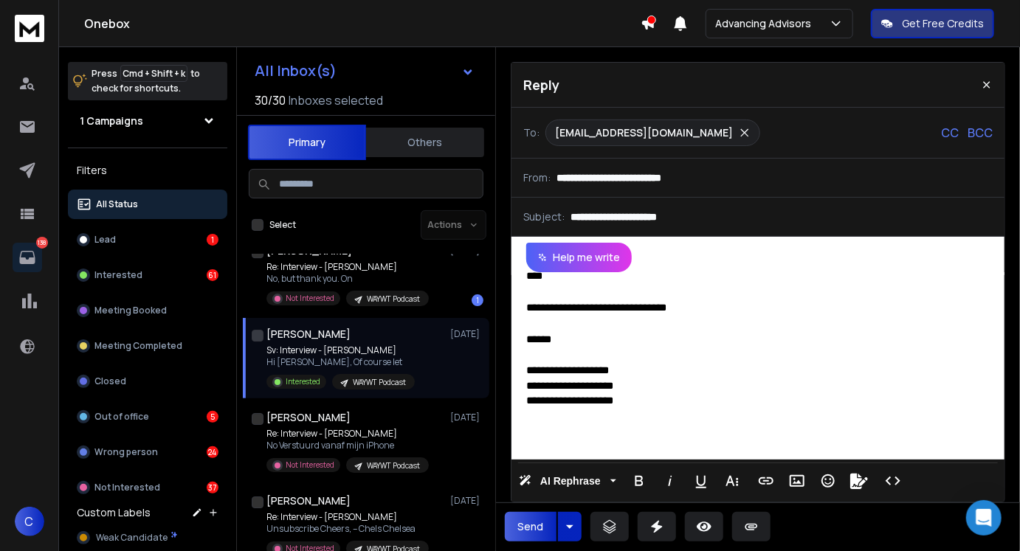
scroll to position [124, 0]
click at [528, 532] on button "Send" at bounding box center [531, 527] width 52 height 30
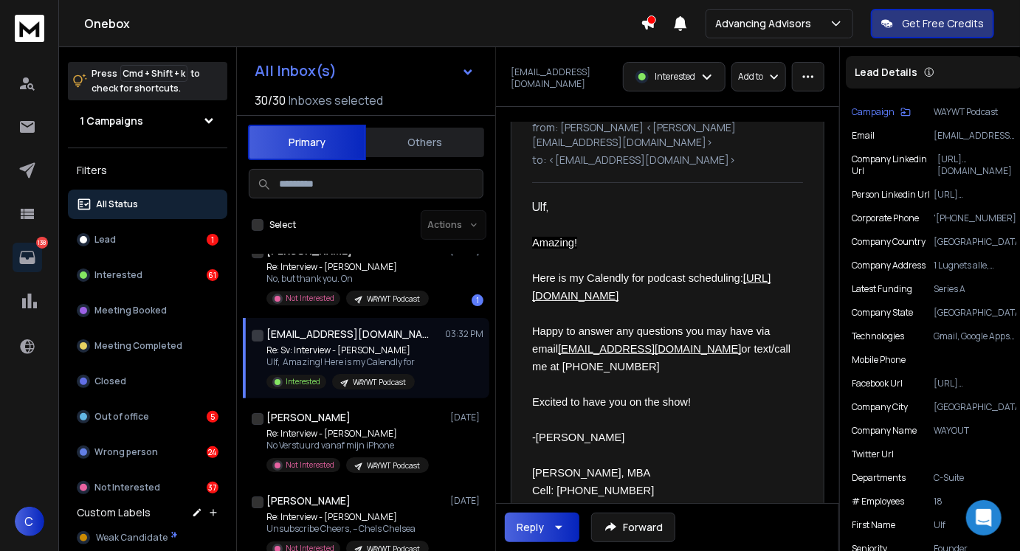
scroll to position [0, 0]
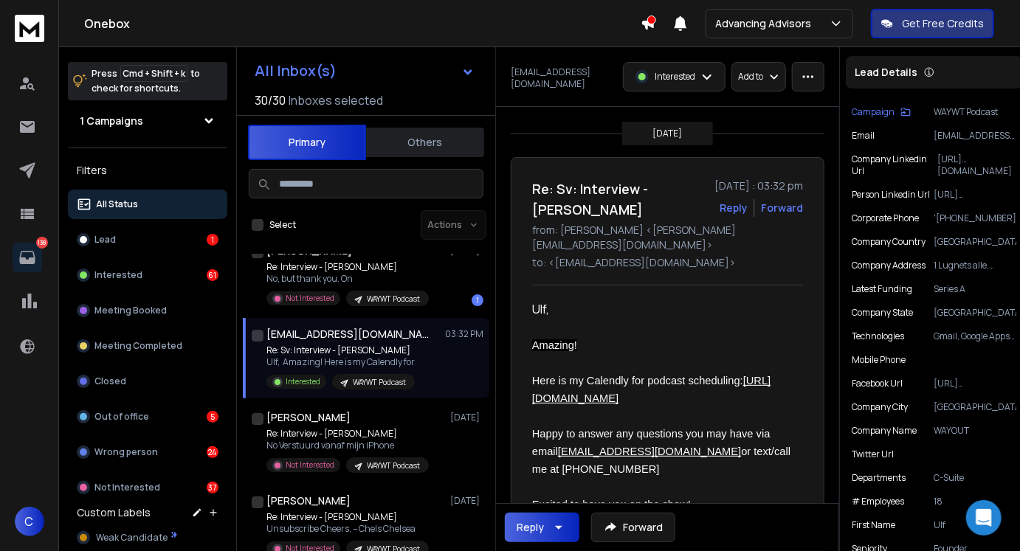
click at [520, 525] on div "Reply" at bounding box center [530, 527] width 27 height 15
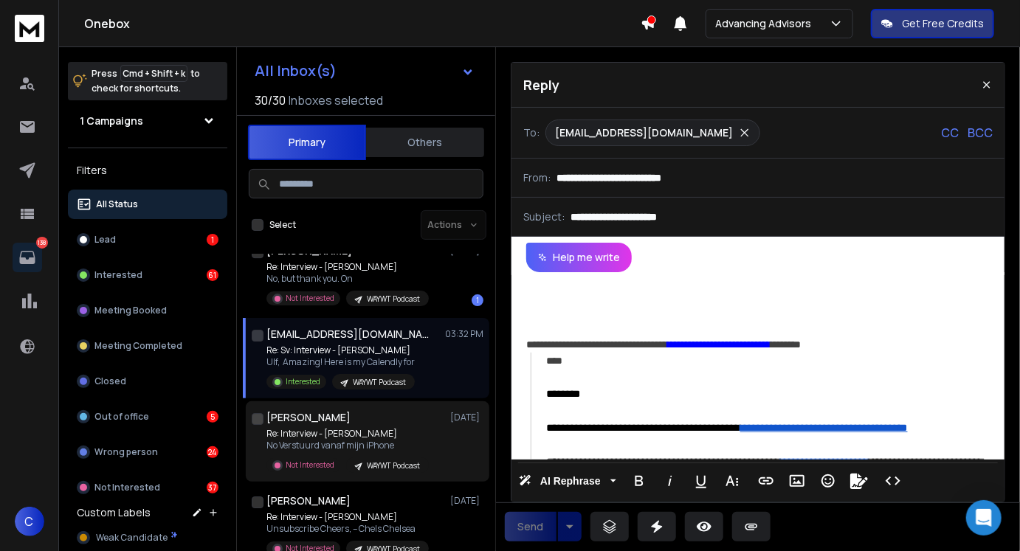
click at [333, 430] on p "Re: Interview - [PERSON_NAME]" at bounding box center [347, 434] width 162 height 12
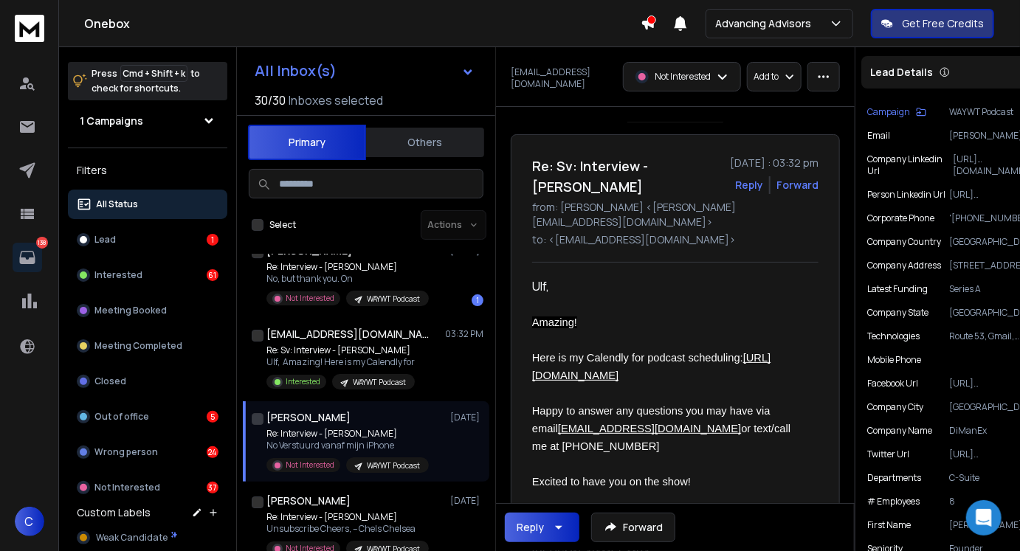
scroll to position [35, 0]
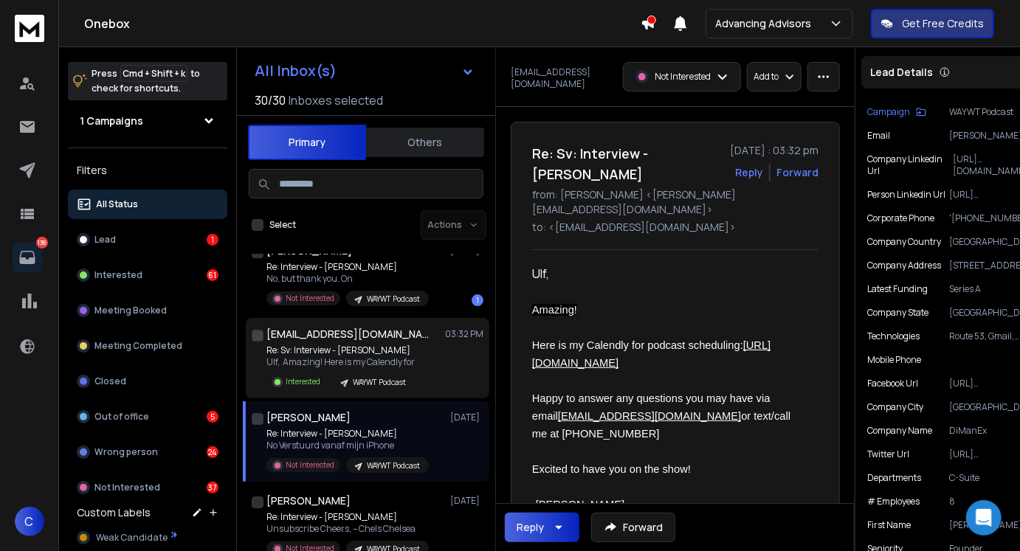
click at [326, 348] on p "Re: Sv: Interview - [PERSON_NAME]" at bounding box center [340, 351] width 148 height 12
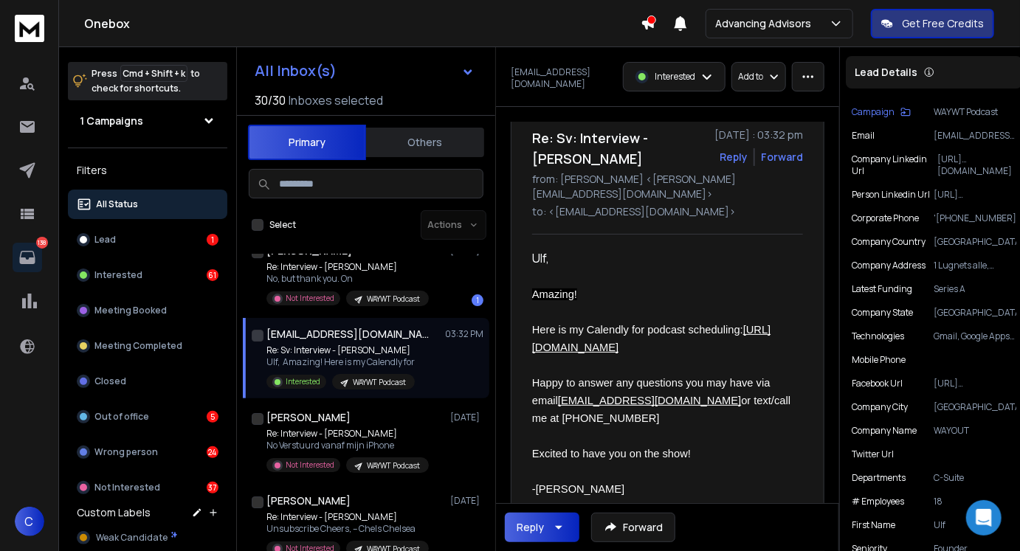
scroll to position [0, 0]
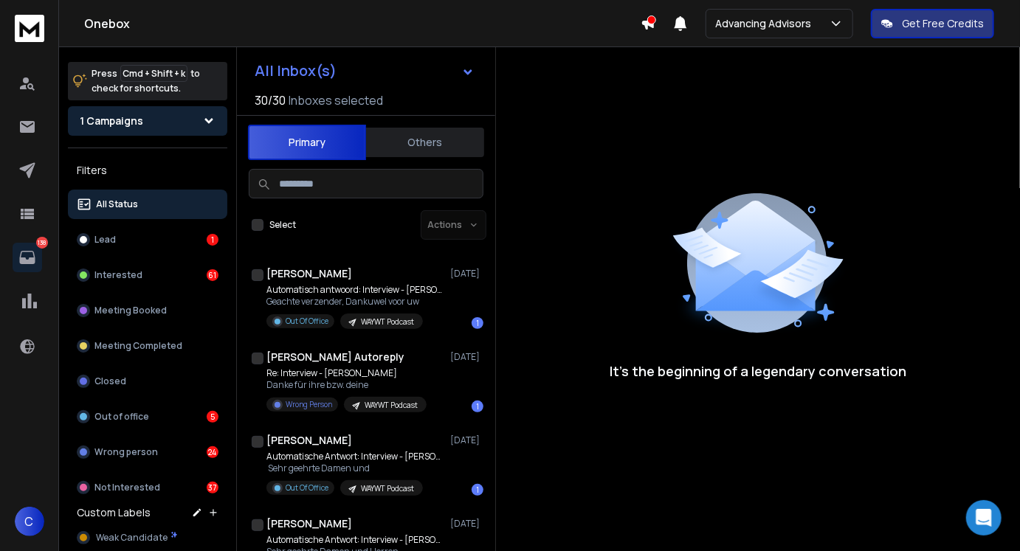
click at [131, 123] on h1 "1 Campaigns" at bounding box center [111, 121] width 63 height 15
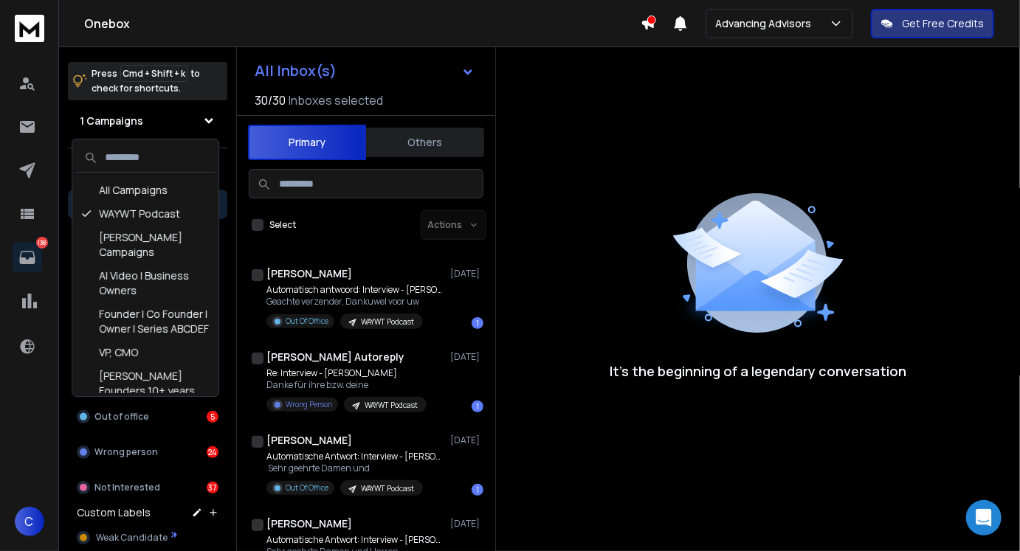
click at [576, 24] on h1 "Onebox" at bounding box center [362, 24] width 556 height 18
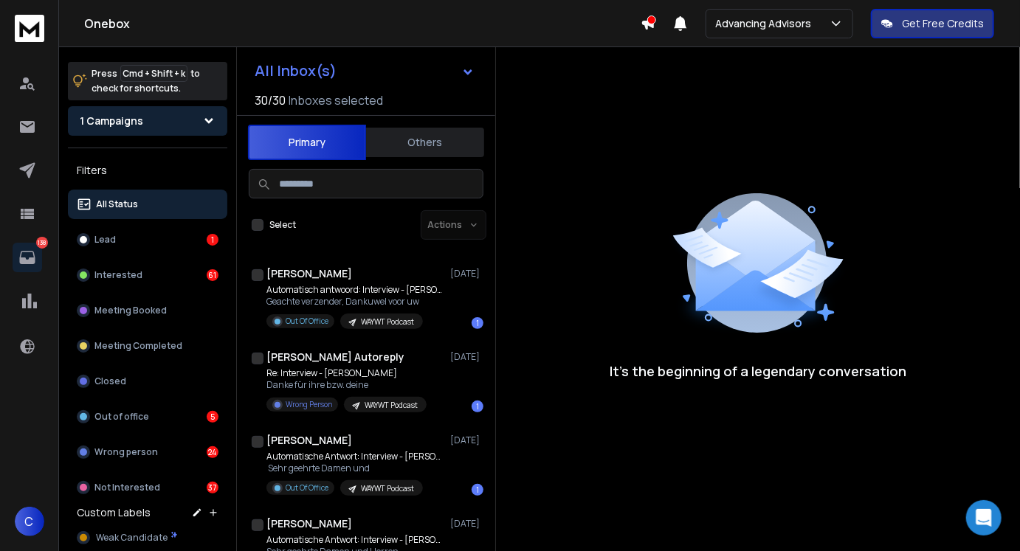
click at [158, 120] on button "1 Campaigns" at bounding box center [147, 121] width 159 height 30
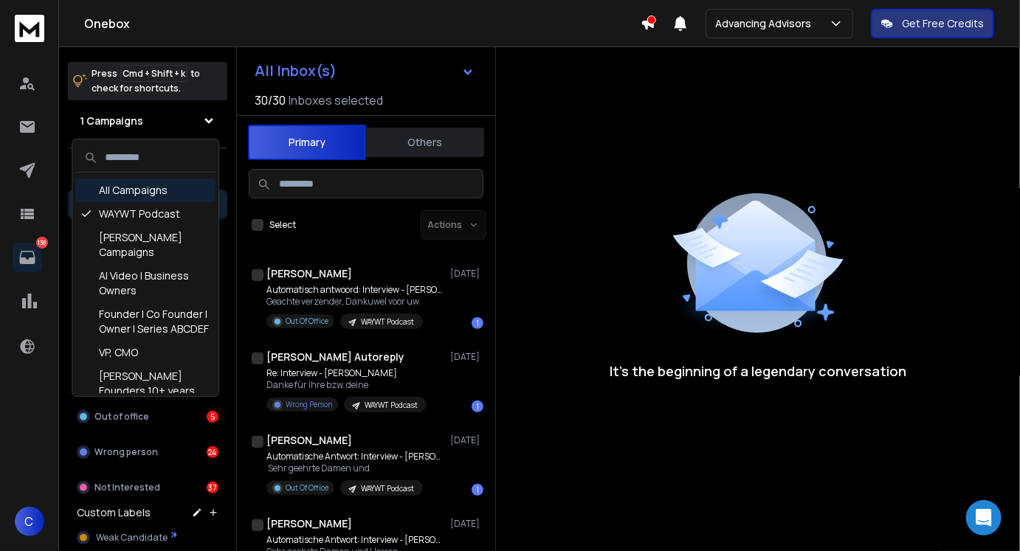
click at [140, 187] on div "All Campaigns" at bounding box center [145, 191] width 140 height 24
click at [136, 187] on div "All Campaigns" at bounding box center [145, 191] width 140 height 24
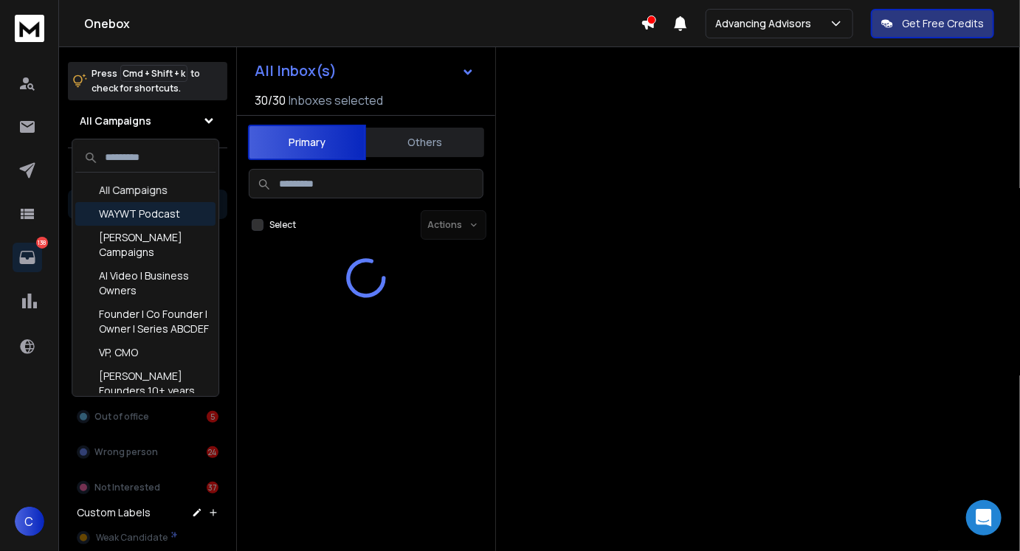
click at [136, 221] on div "WAYWT Podcast" at bounding box center [145, 214] width 140 height 24
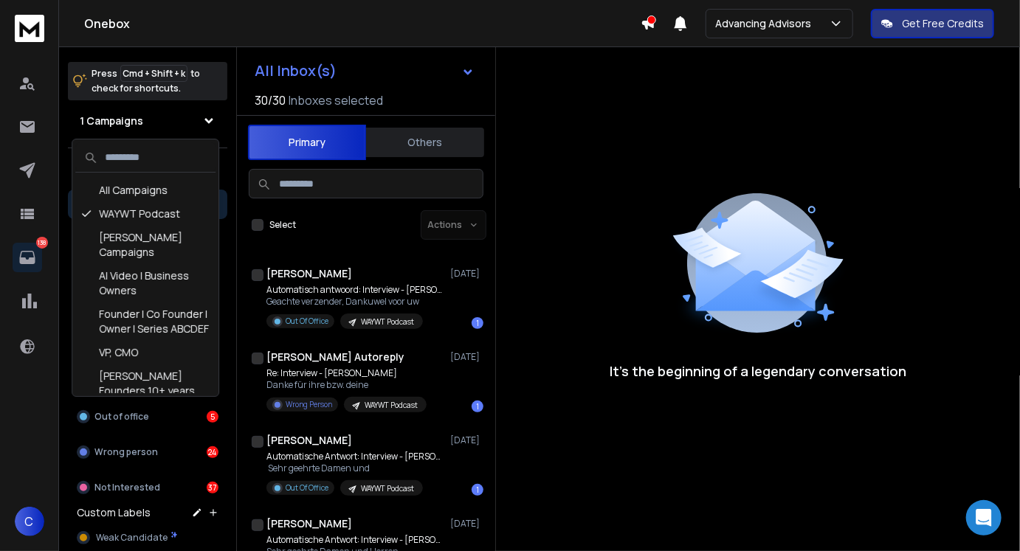
click at [421, 36] on div "Onebox Advancing Advisors Get Free Credits" at bounding box center [510, 23] width 1020 height 47
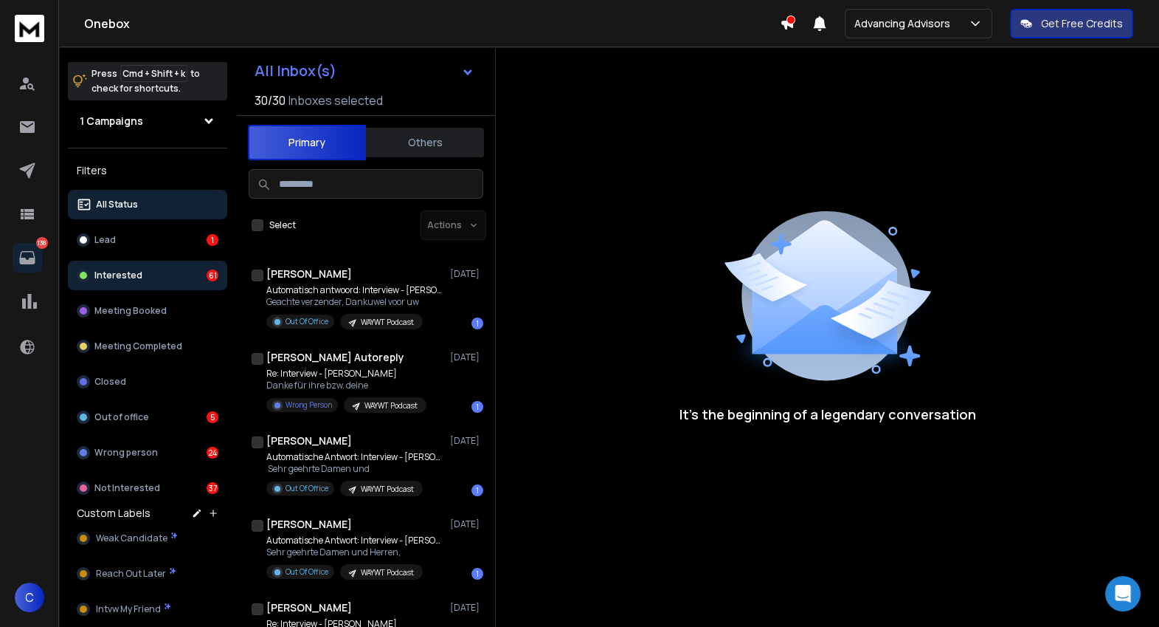
click at [119, 276] on p "Interested" at bounding box center [118, 275] width 48 height 12
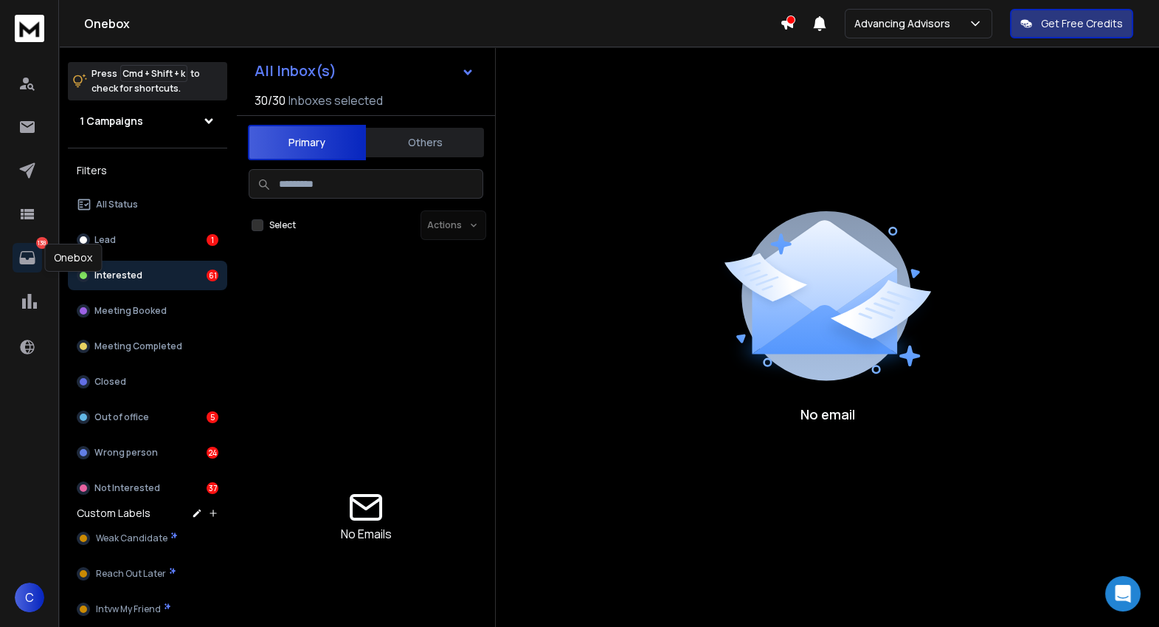
click at [27, 258] on icon at bounding box center [27, 258] width 18 height 18
